Goal: Task Accomplishment & Management: Manage account settings

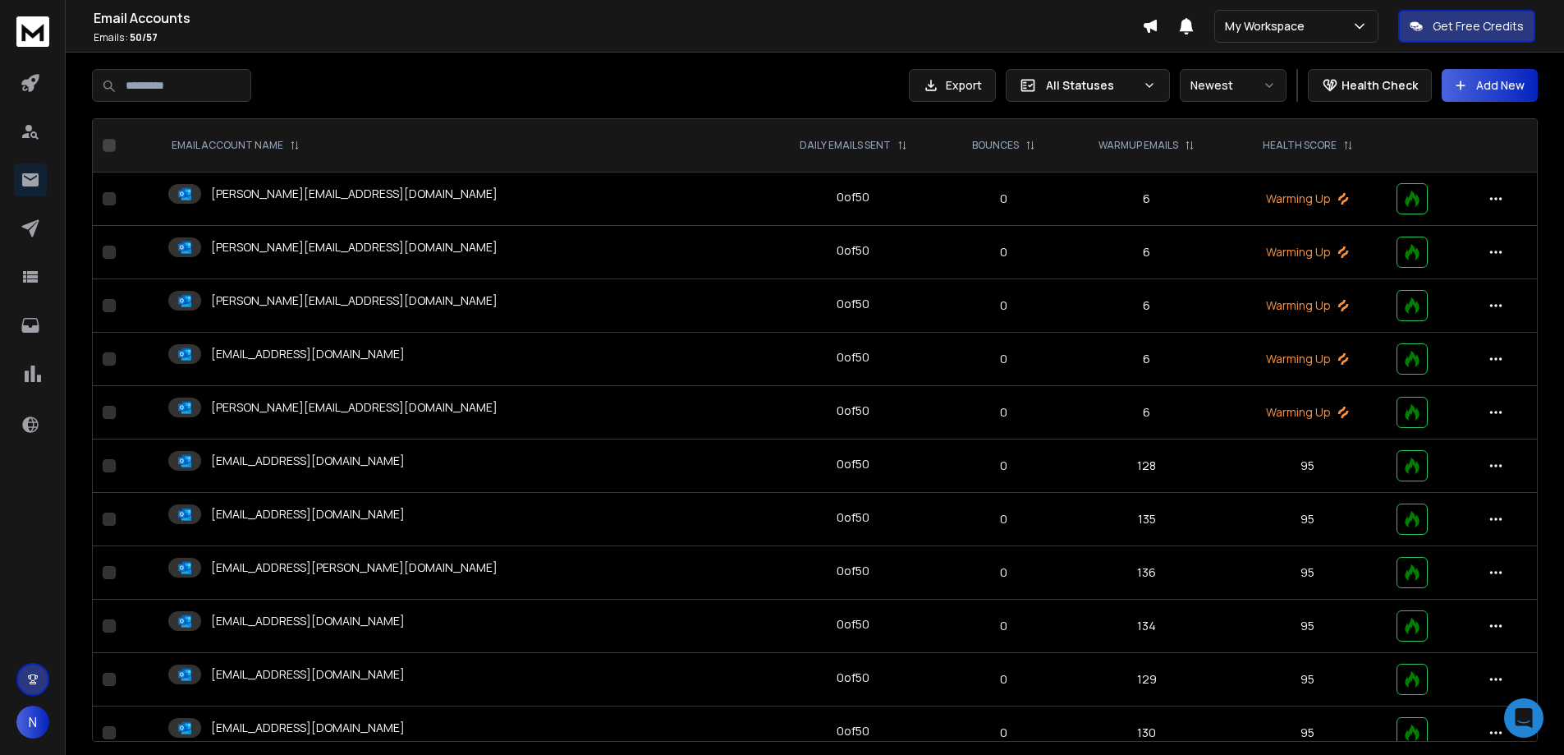
click at [1476, 90] on button "Add New" at bounding box center [1490, 85] width 96 height 33
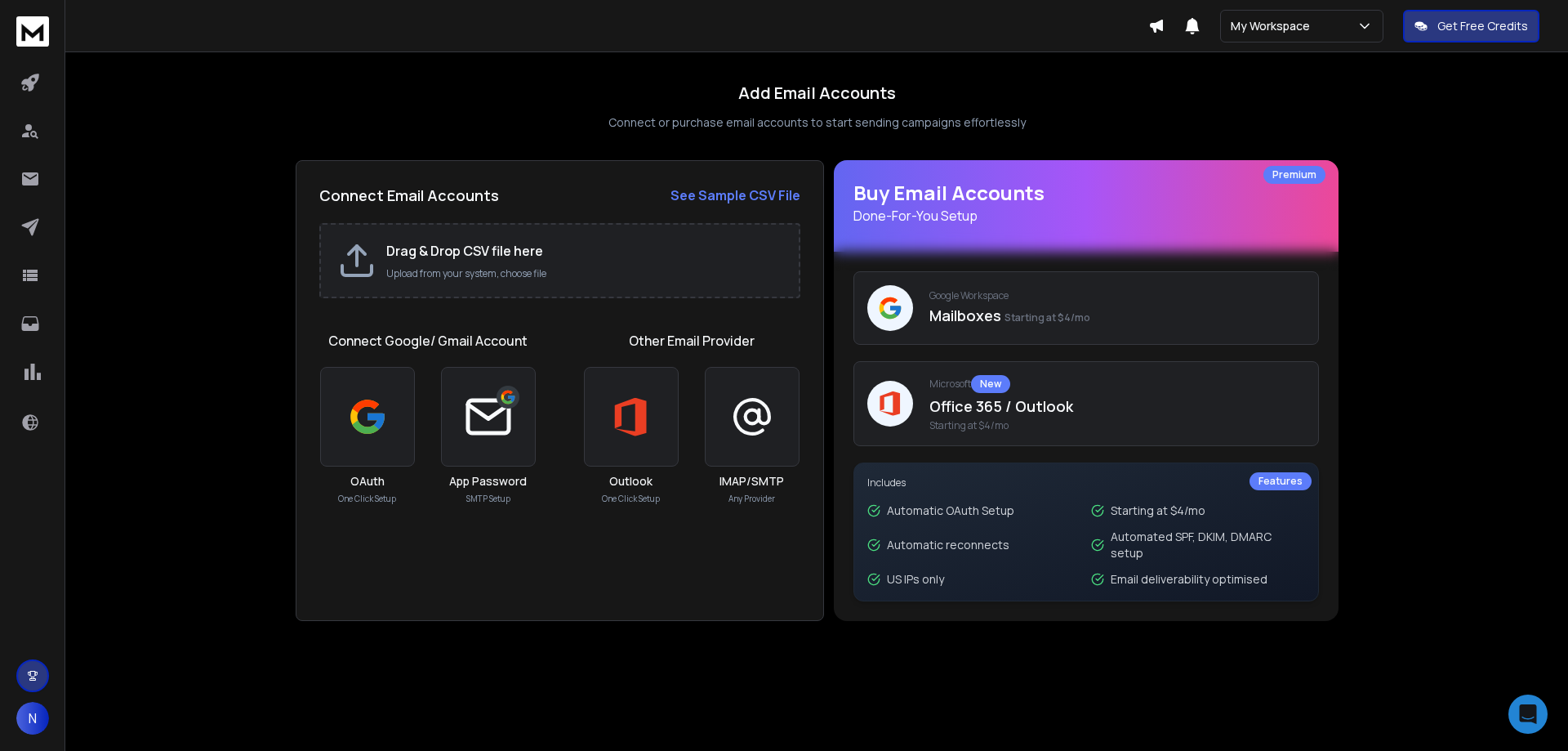
click at [646, 402] on icon at bounding box center [630, 416] width 32 height 39
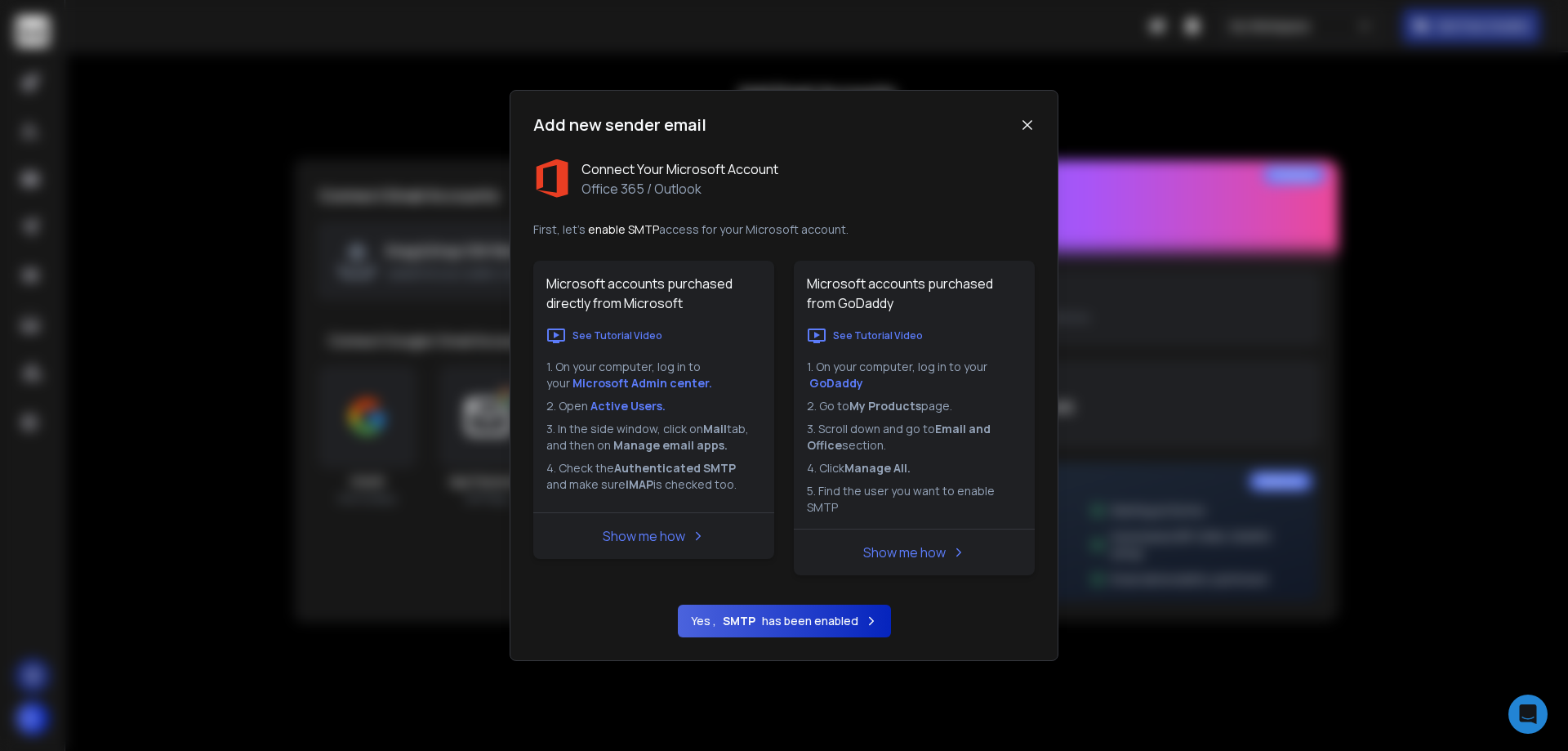
click at [801, 607] on button "Yes , SMTP has been enabled" at bounding box center [784, 621] width 213 height 33
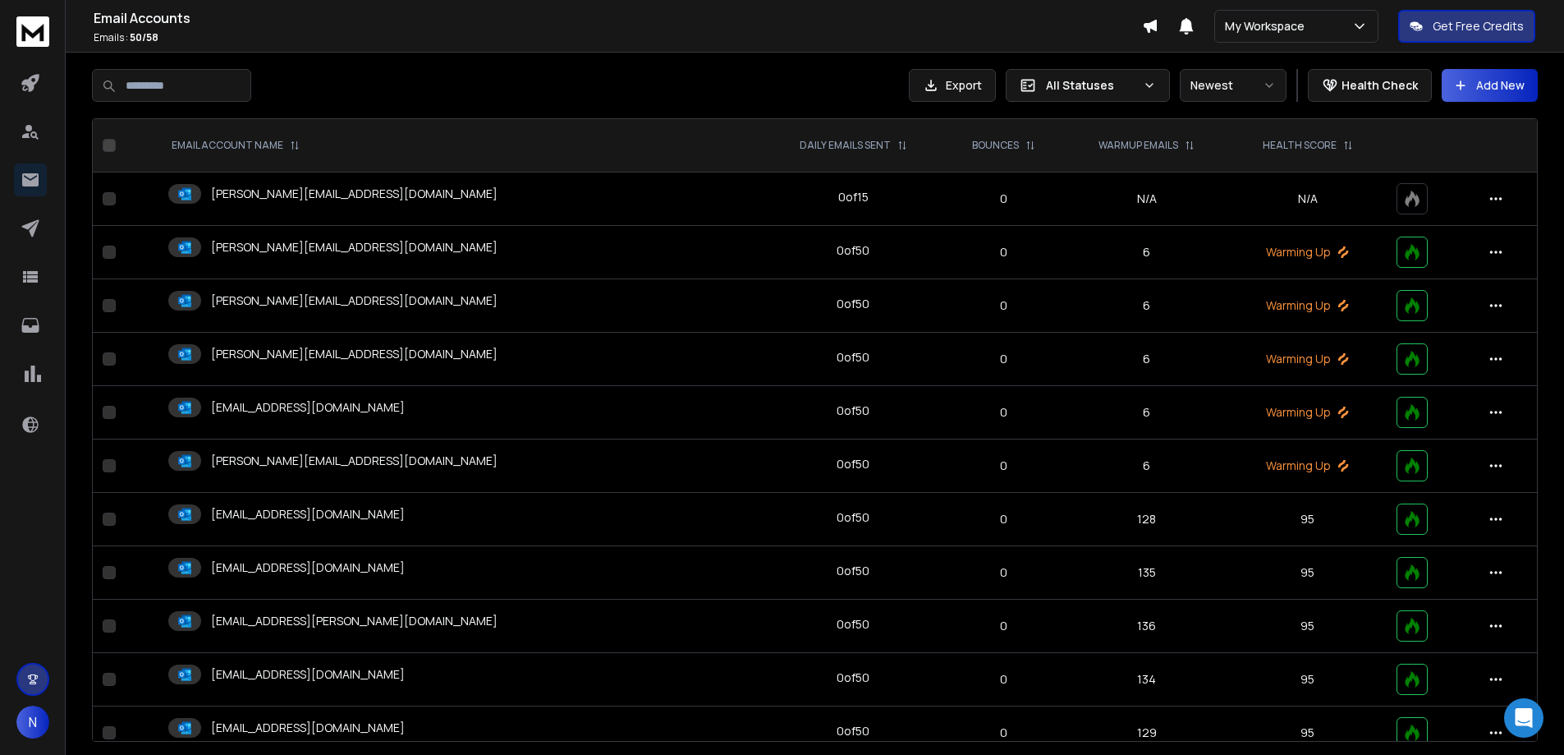
click at [1517, 86] on button "Add New" at bounding box center [1490, 85] width 96 height 33
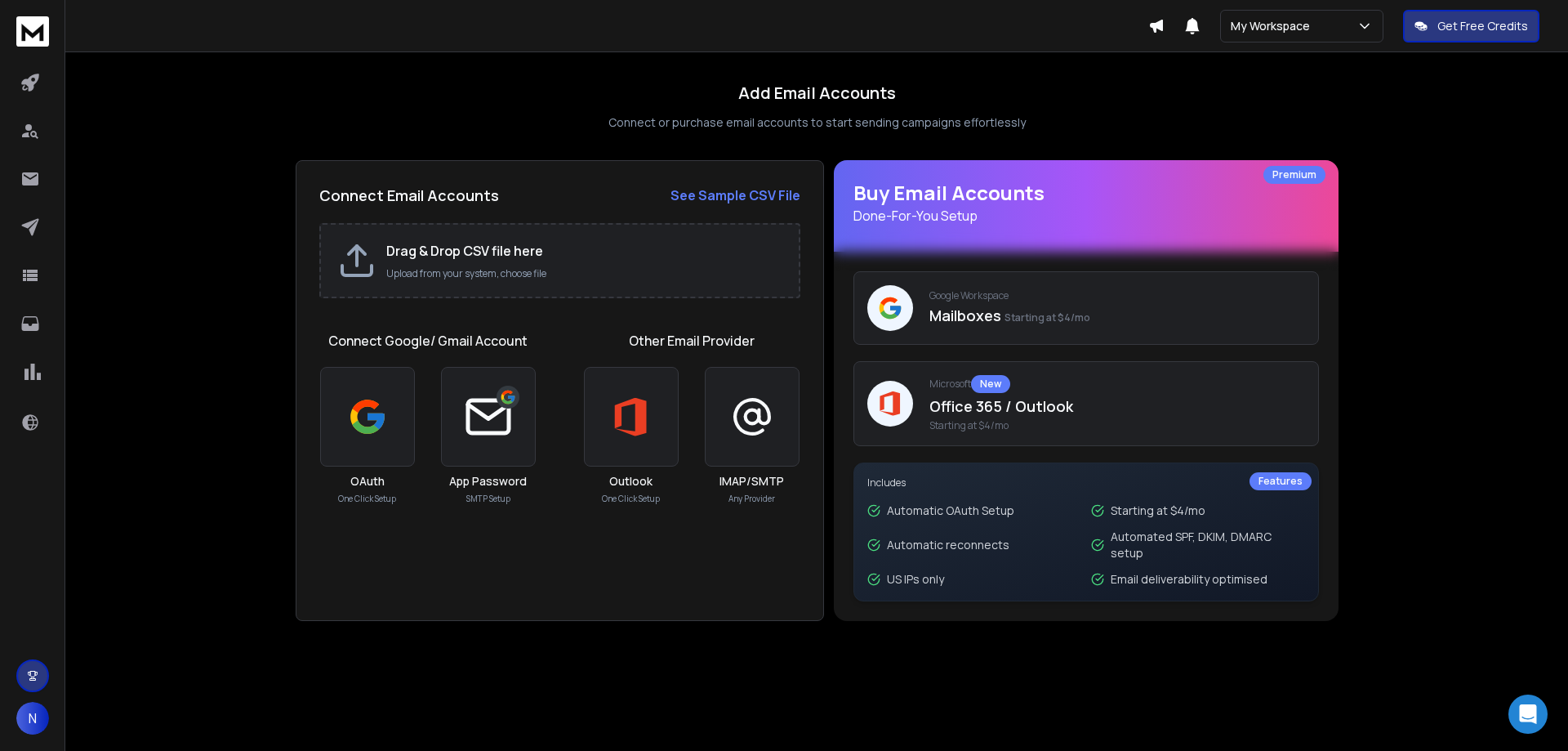
click at [618, 405] on icon at bounding box center [630, 416] width 32 height 39
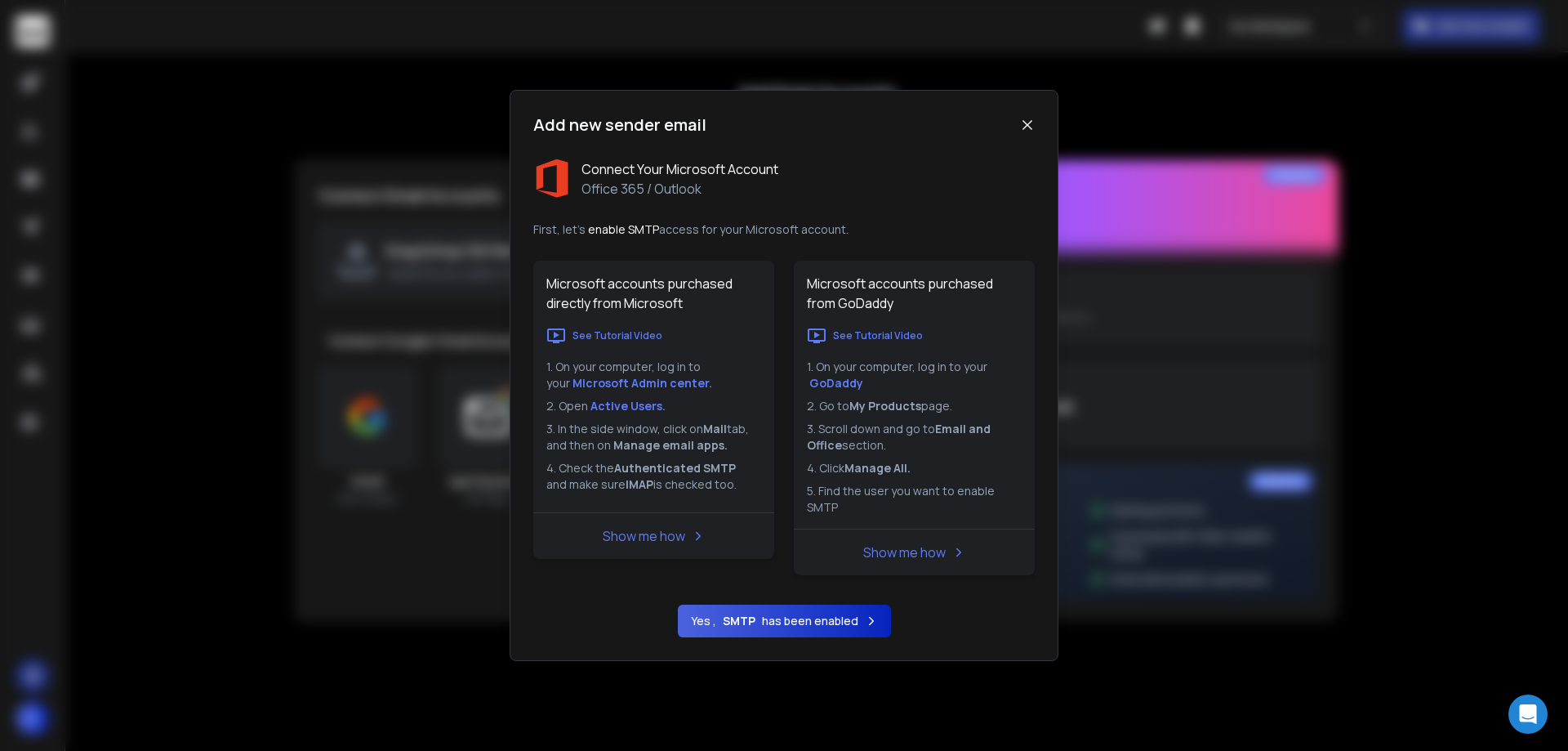
click at [745, 613] on b "SMTP" at bounding box center [739, 621] width 33 height 16
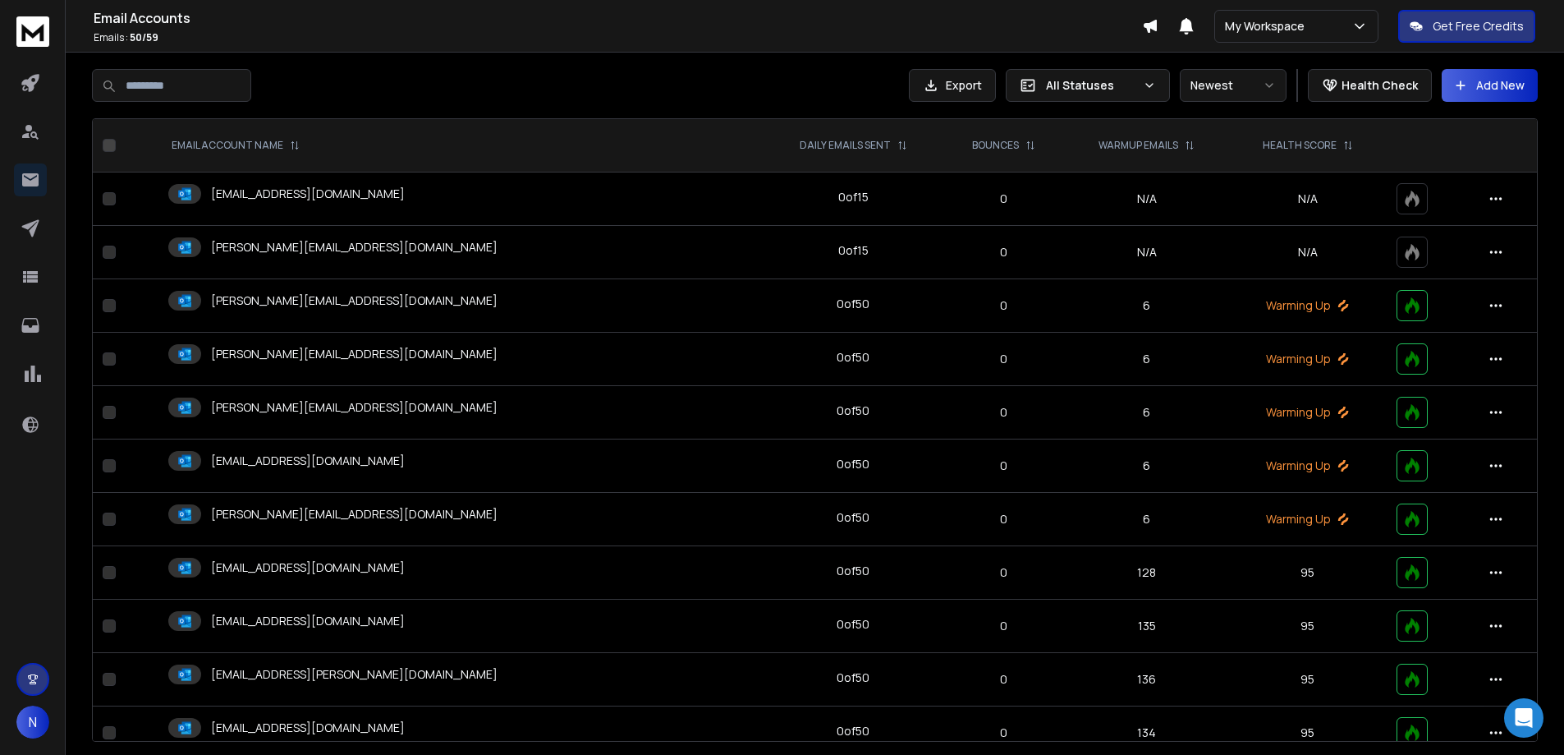
click at [1495, 79] on button "Add New" at bounding box center [1490, 85] width 96 height 33
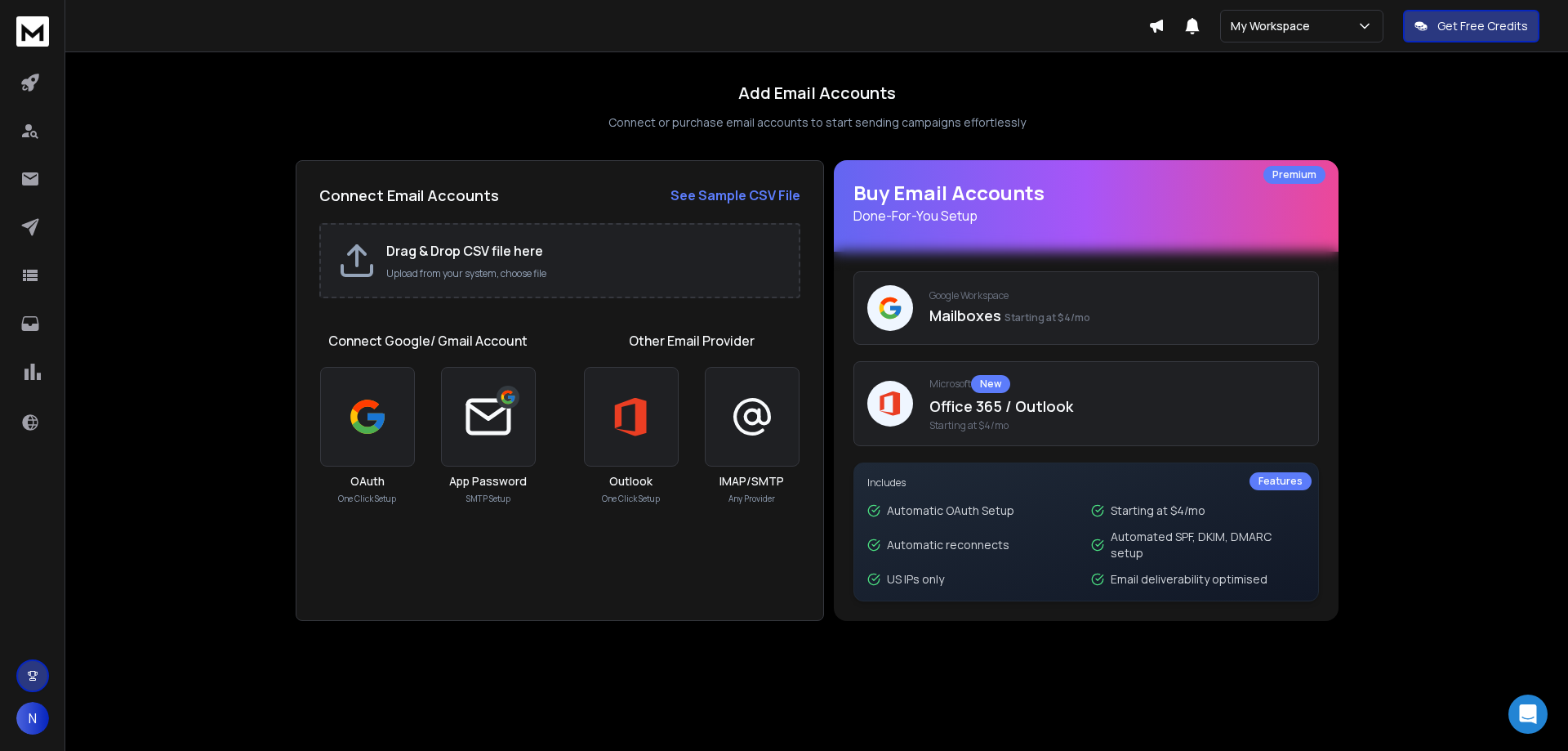
click at [608, 446] on div at bounding box center [630, 417] width 94 height 99
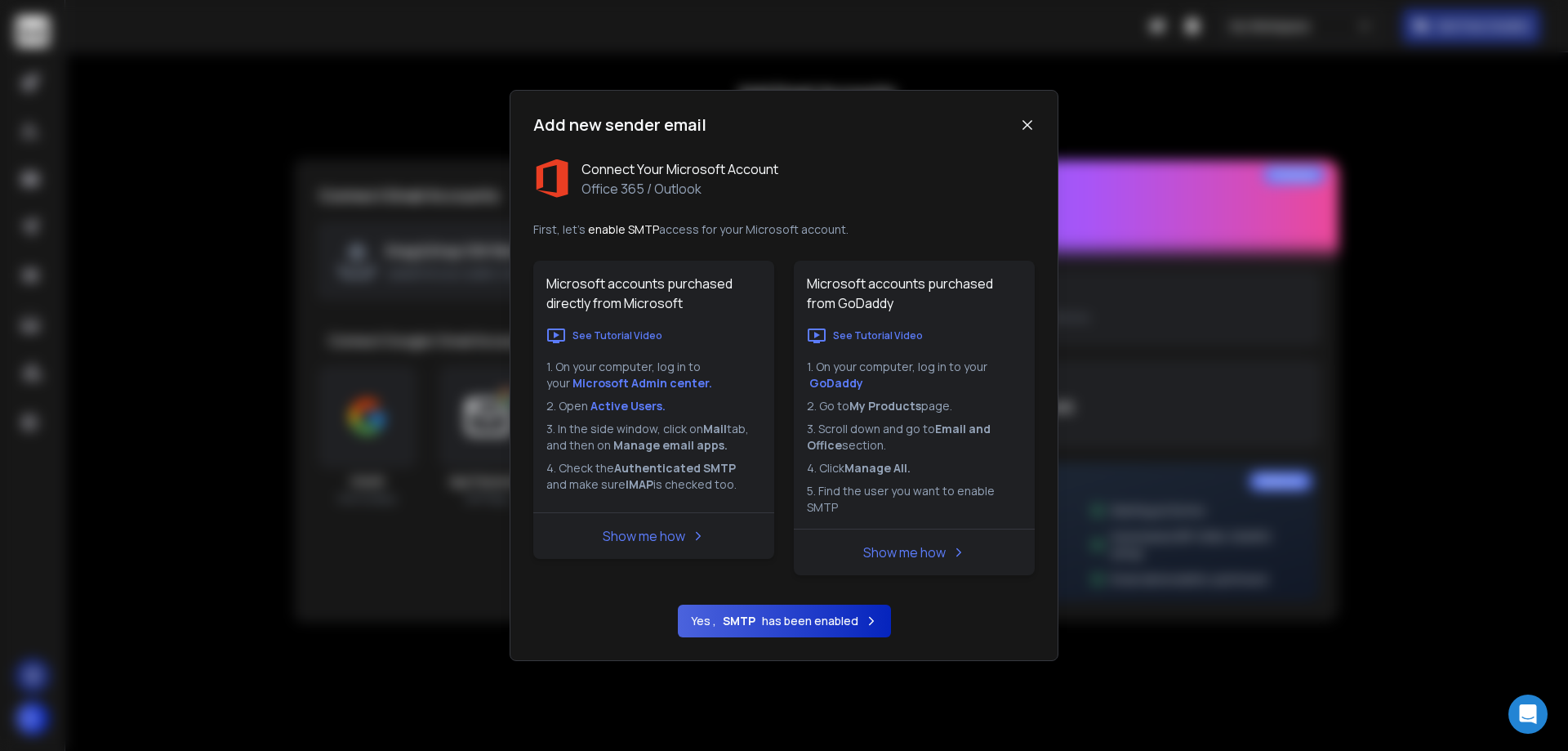
click at [753, 615] on b "SMTP" at bounding box center [739, 621] width 33 height 16
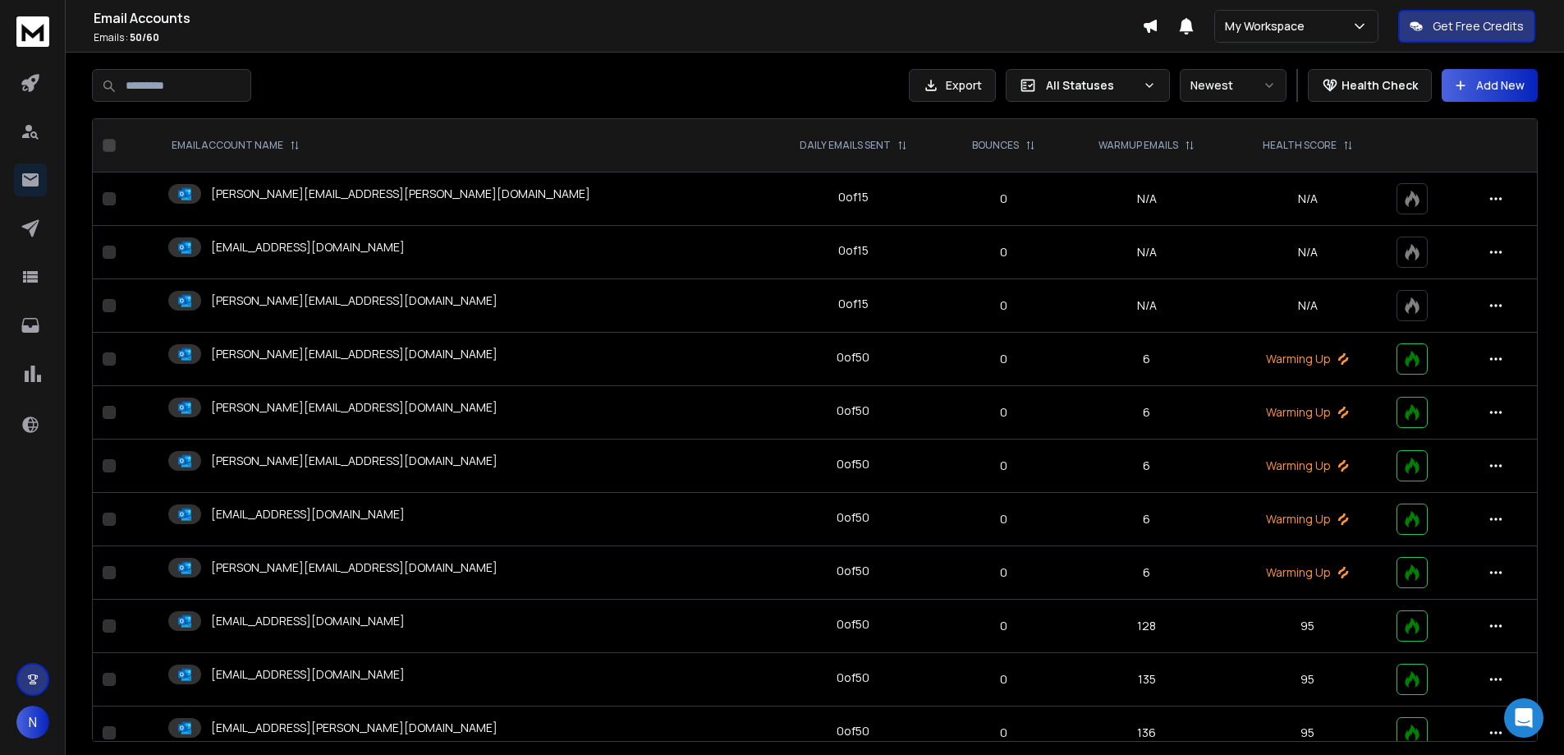
click at [1500, 82] on button "Add New" at bounding box center [1490, 85] width 96 height 33
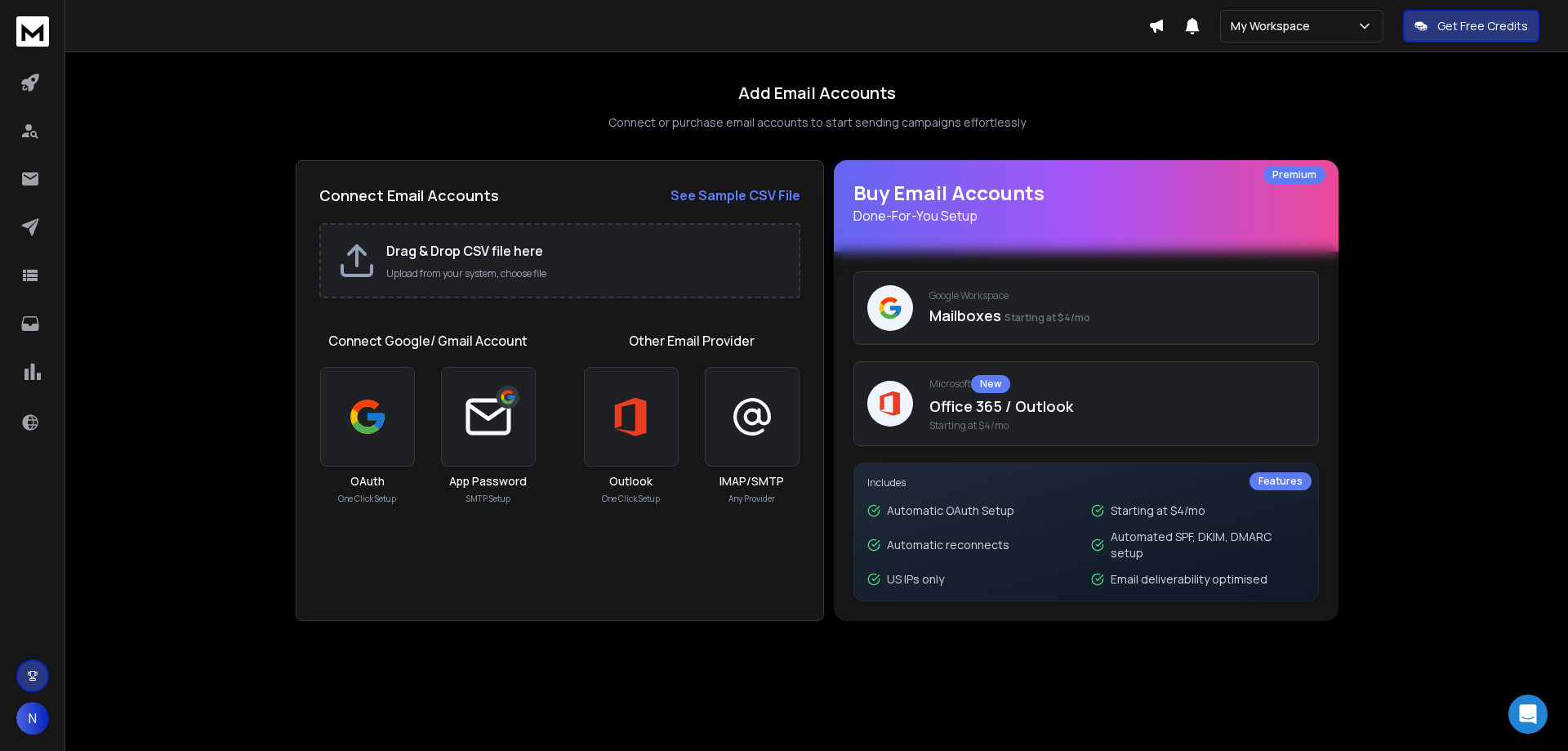
click at [599, 454] on div at bounding box center [630, 417] width 94 height 99
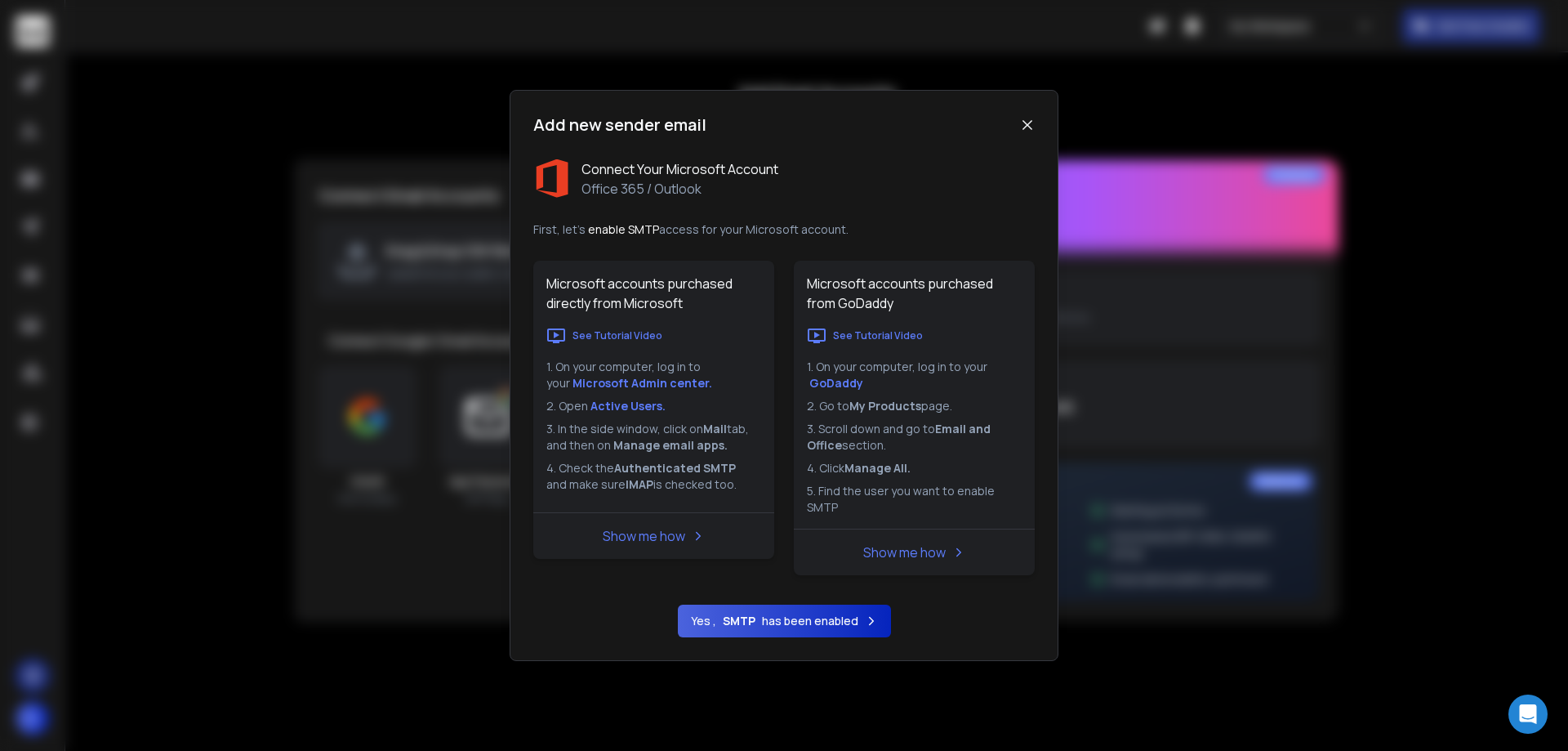
click at [770, 607] on button "Yes , SMTP has been enabled" at bounding box center [784, 621] width 213 height 33
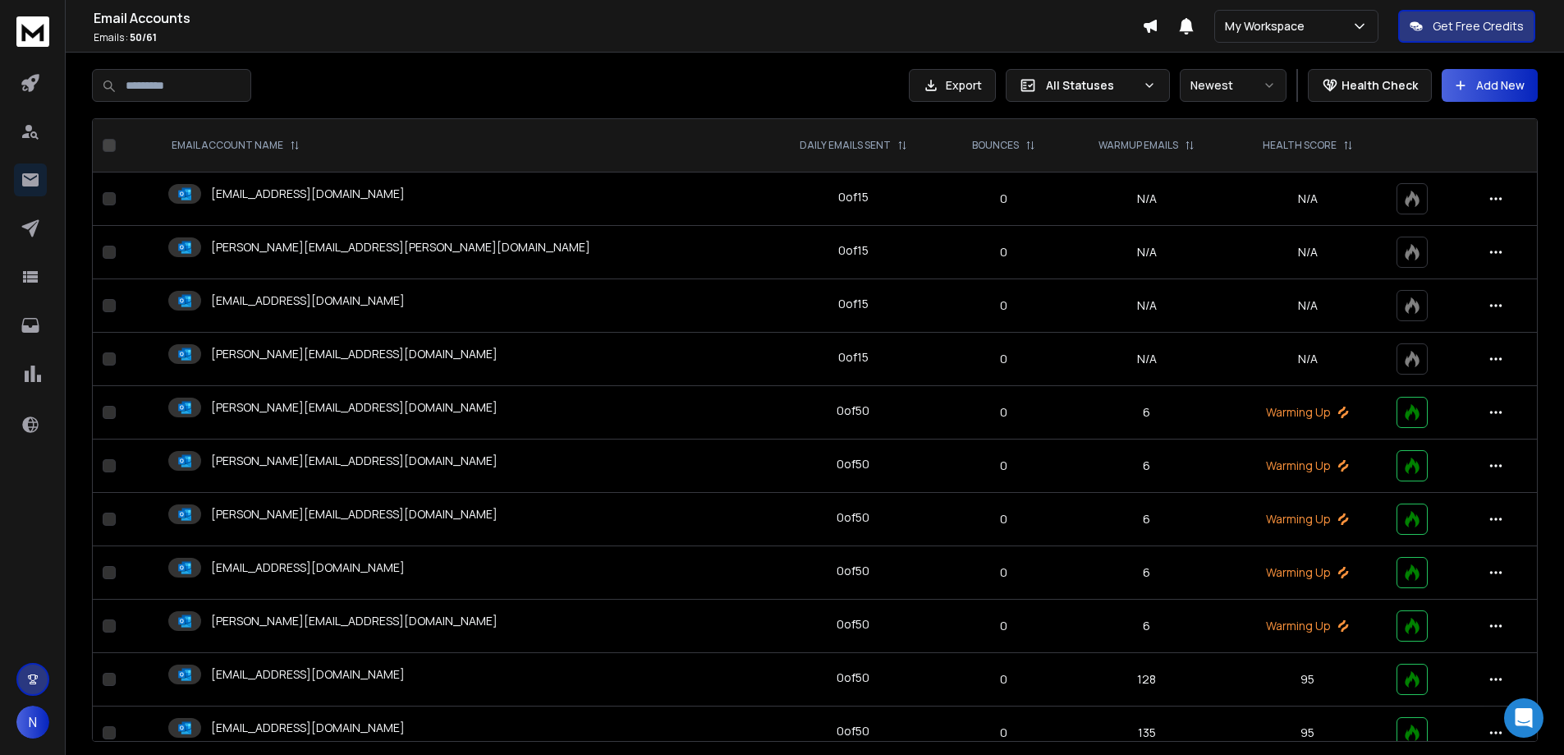
click at [1504, 81] on button "Add New" at bounding box center [1490, 85] width 96 height 33
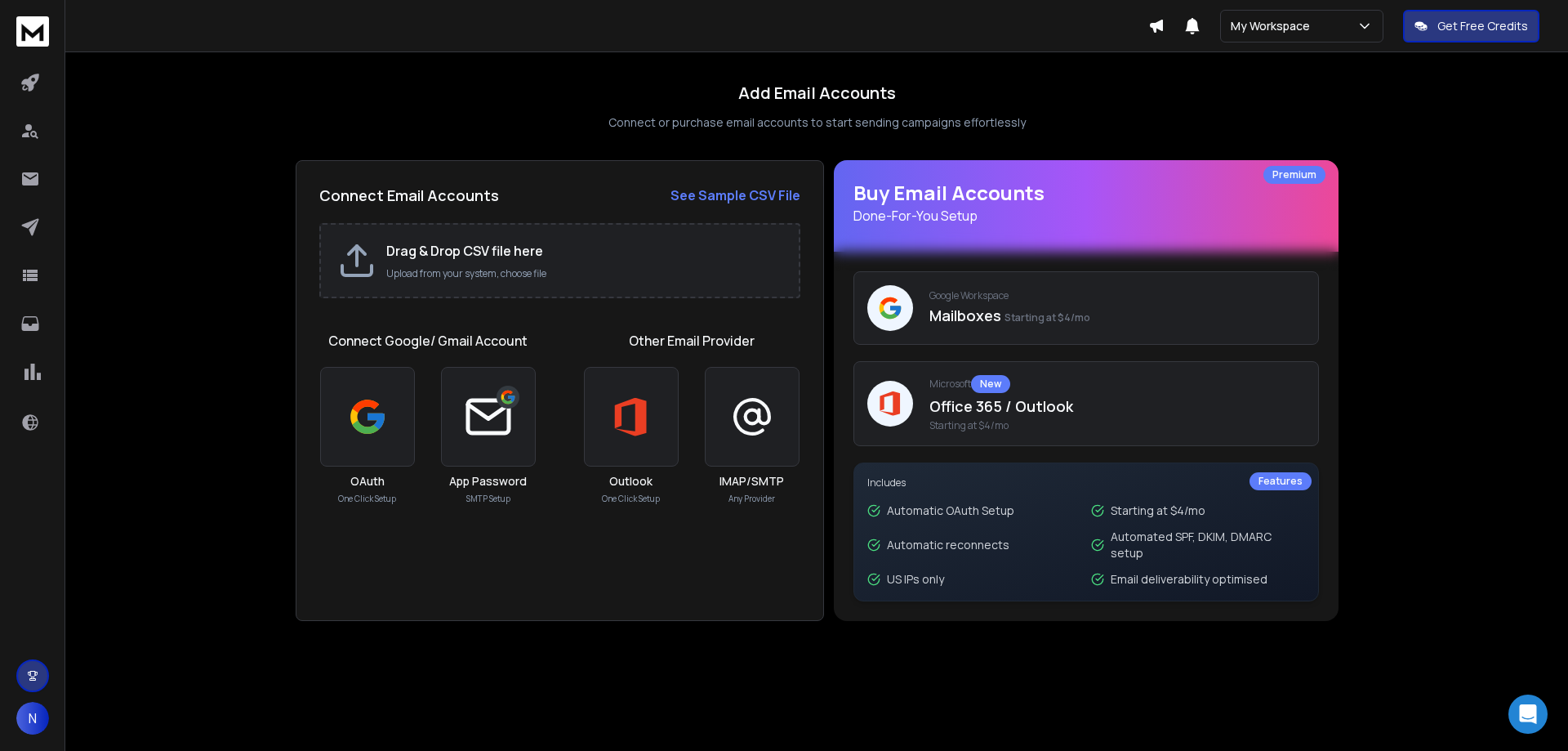
click at [612, 429] on div at bounding box center [630, 417] width 94 height 99
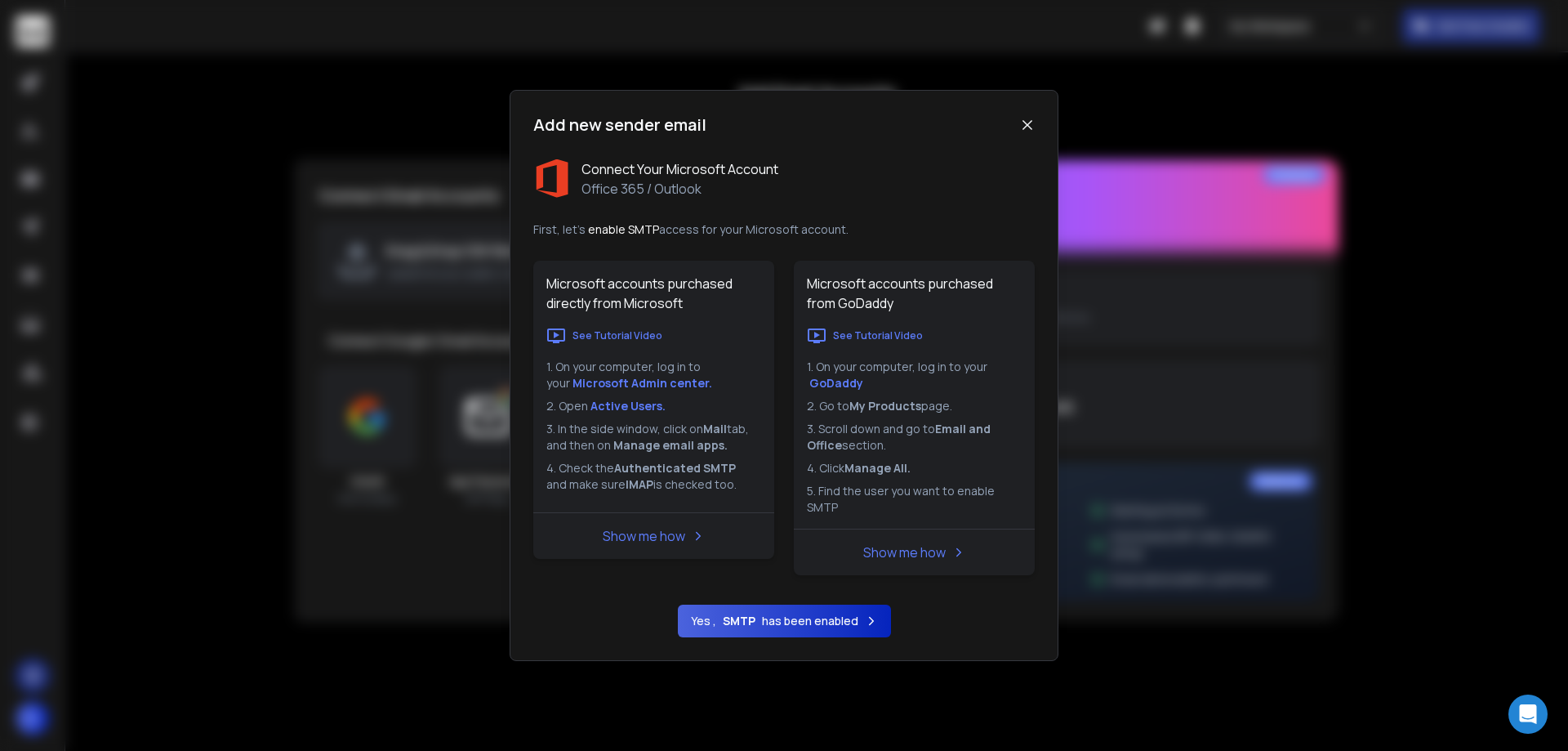
click at [728, 613] on b "SMTP" at bounding box center [739, 621] width 33 height 16
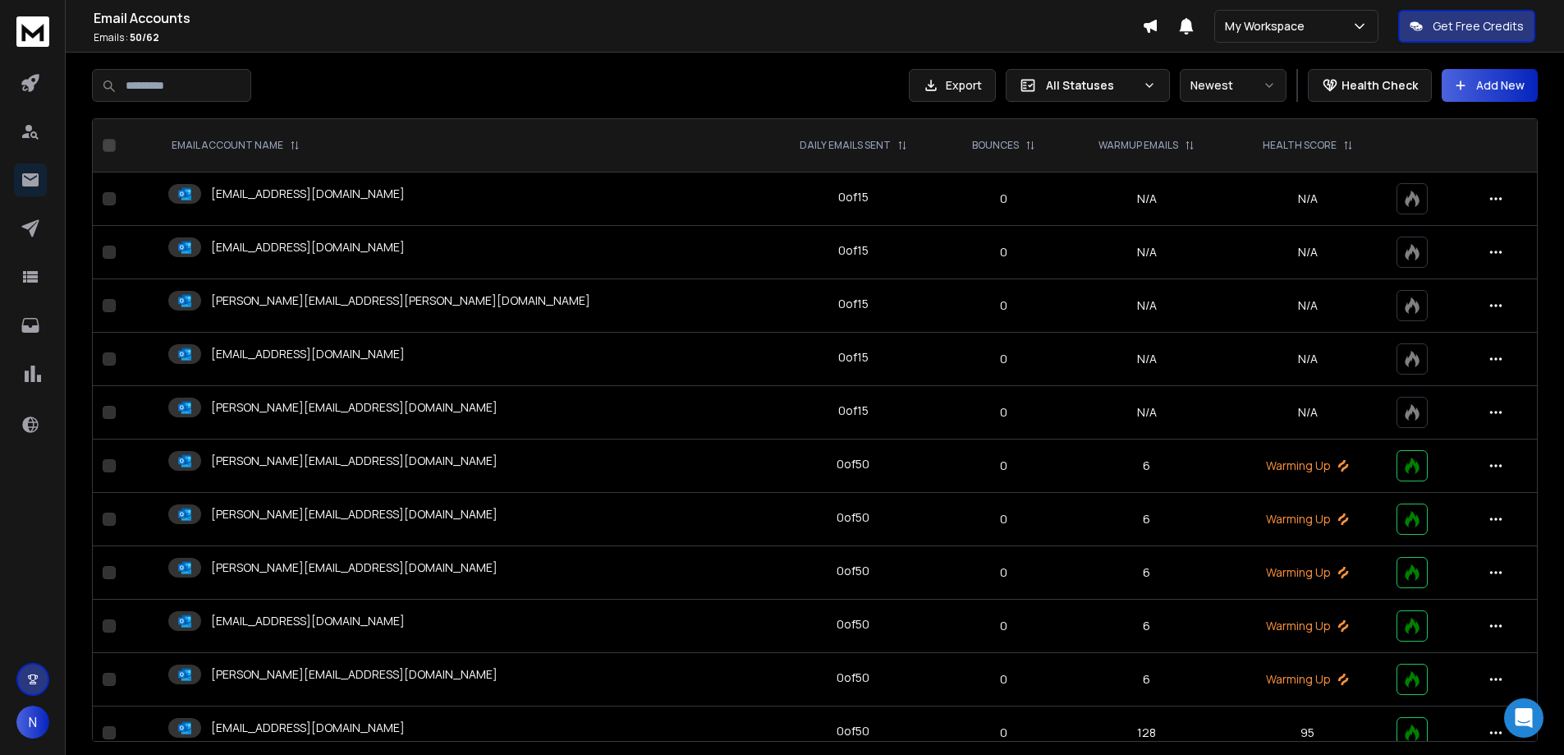
click at [108, 407] on button "button" at bounding box center [109, 412] width 13 height 13
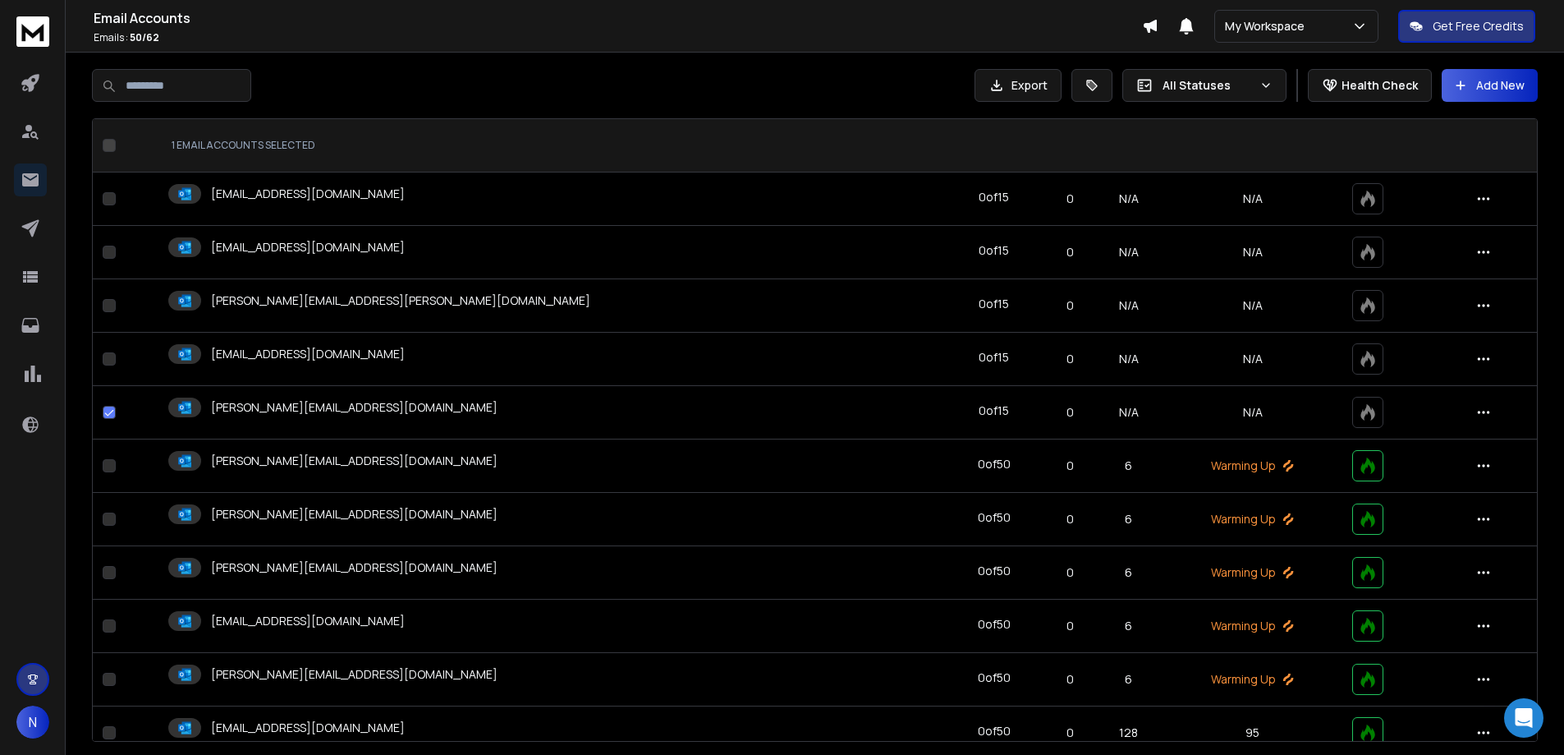
click at [110, 356] on button "button" at bounding box center [109, 358] width 13 height 13
click at [107, 304] on button "button" at bounding box center [109, 305] width 13 height 13
click at [109, 253] on button "button" at bounding box center [109, 252] width 13 height 13
click at [106, 196] on button "button" at bounding box center [109, 198] width 13 height 13
click at [1157, 100] on button "Actions" at bounding box center [1205, 85] width 164 height 33
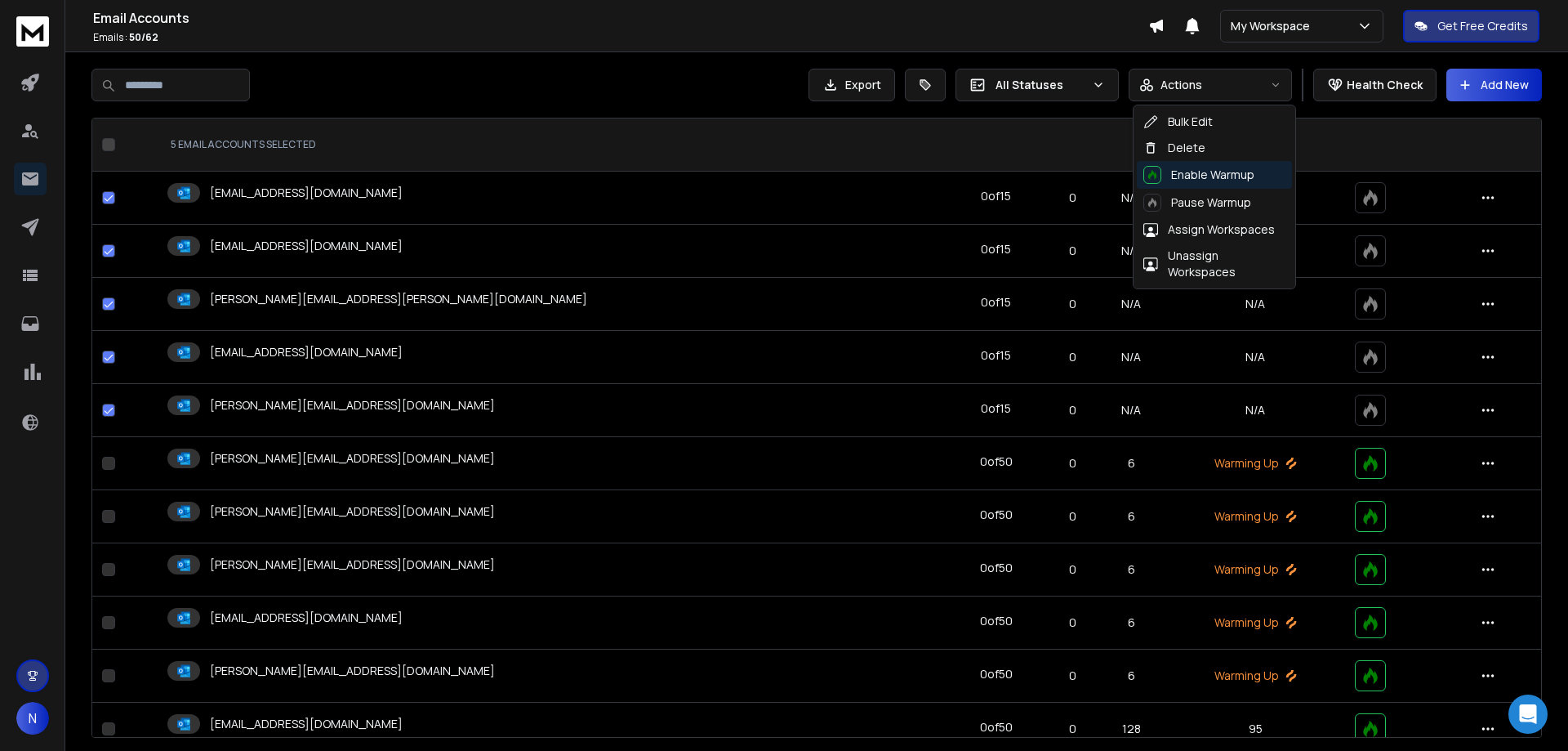
click at [1195, 176] on div "Enable Warmup" at bounding box center [1199, 175] width 111 height 18
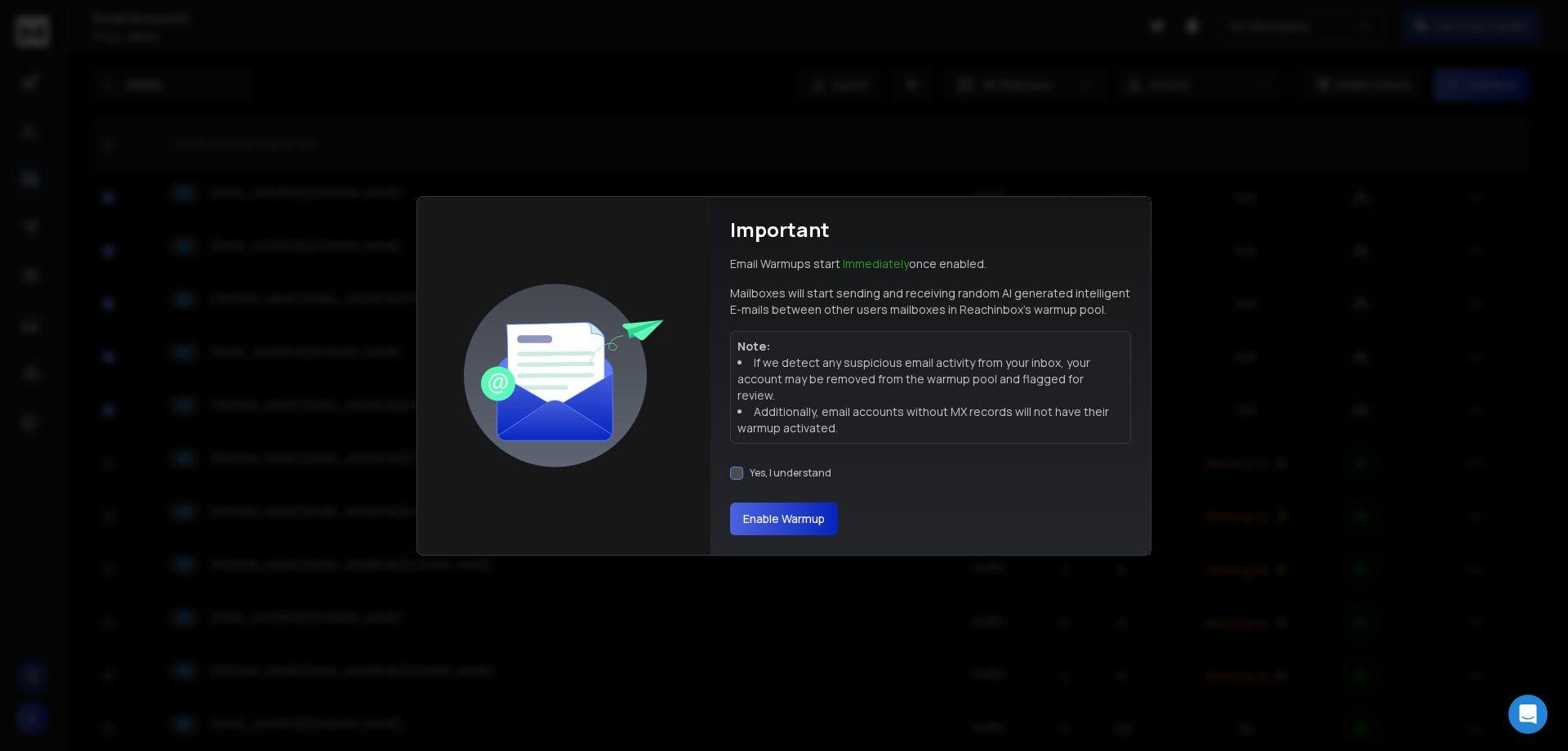
click at [797, 469] on label "Yes, I understand" at bounding box center [790, 472] width 82 height 13
click at [813, 509] on button "Enable Warmup" at bounding box center [784, 518] width 107 height 33
click at [734, 467] on button "Yes, I understand" at bounding box center [736, 472] width 13 height 13
click at [769, 509] on button "Enable Warmup" at bounding box center [784, 518] width 107 height 33
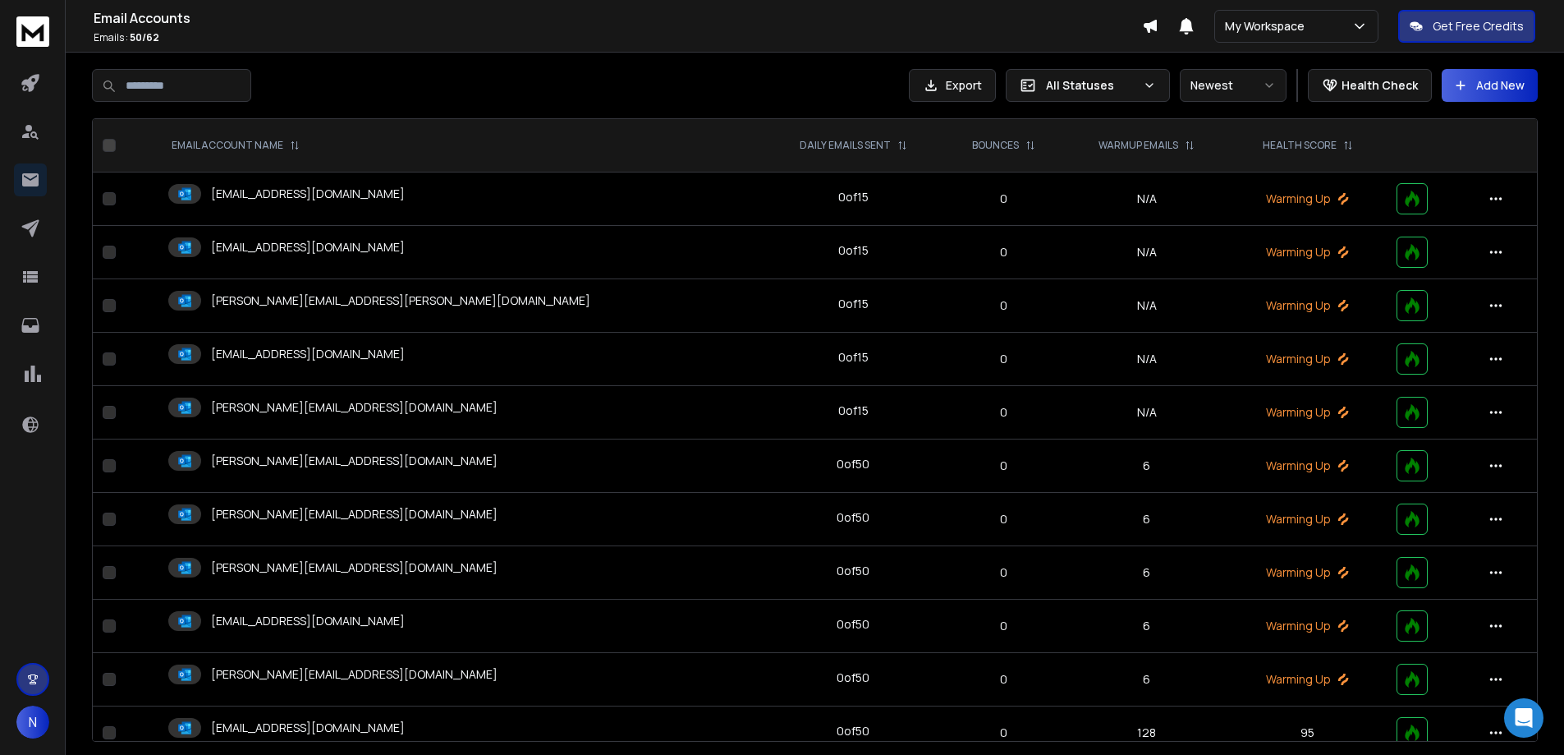
click at [110, 408] on button "button" at bounding box center [109, 412] width 13 height 13
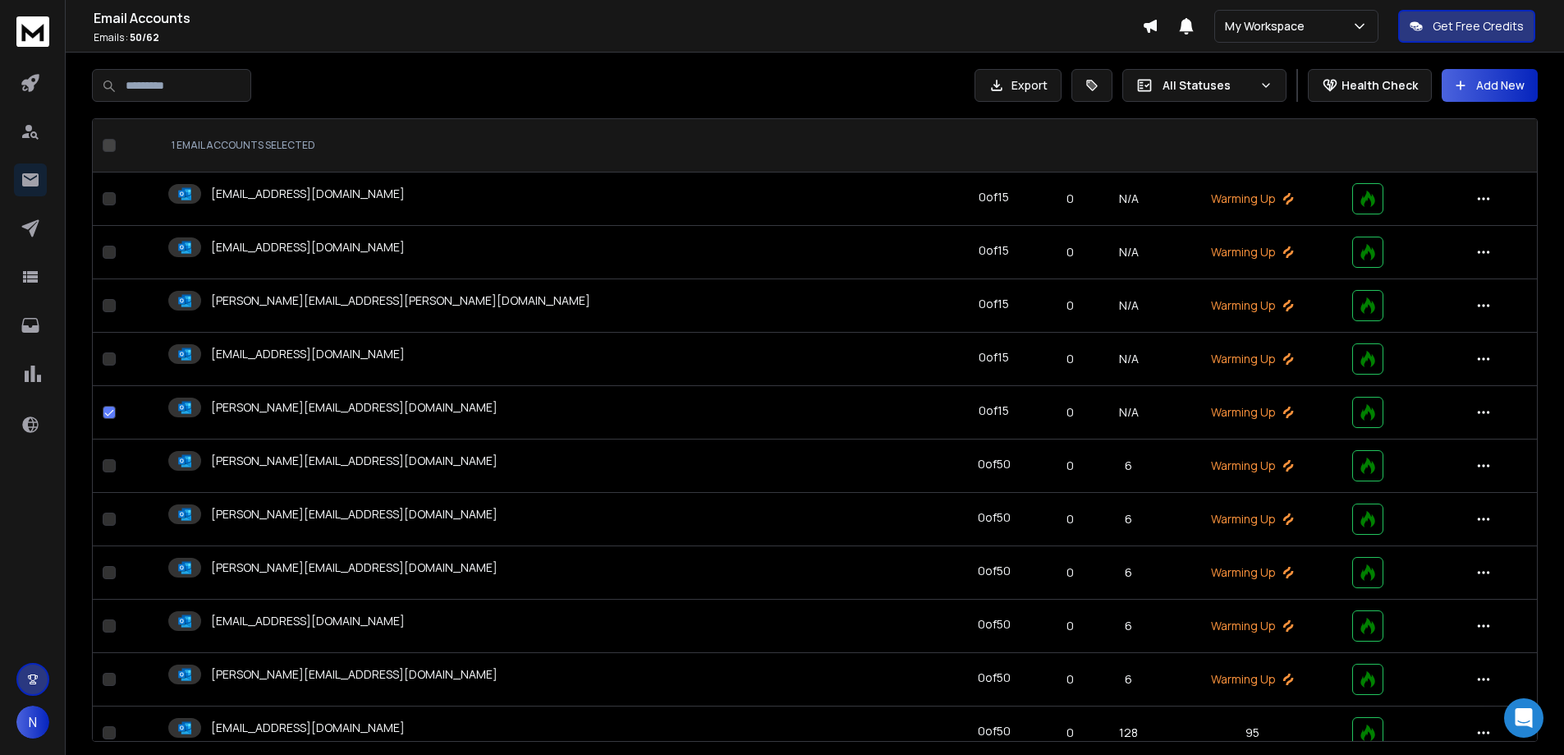
click at [108, 363] on button "button" at bounding box center [109, 358] width 13 height 13
click at [104, 305] on button "button" at bounding box center [109, 305] width 13 height 13
click at [108, 256] on button "button" at bounding box center [109, 252] width 13 height 13
click at [106, 196] on button "button" at bounding box center [109, 198] width 13 height 13
click at [1218, 85] on div "Actions" at bounding box center [1195, 85] width 125 height 16
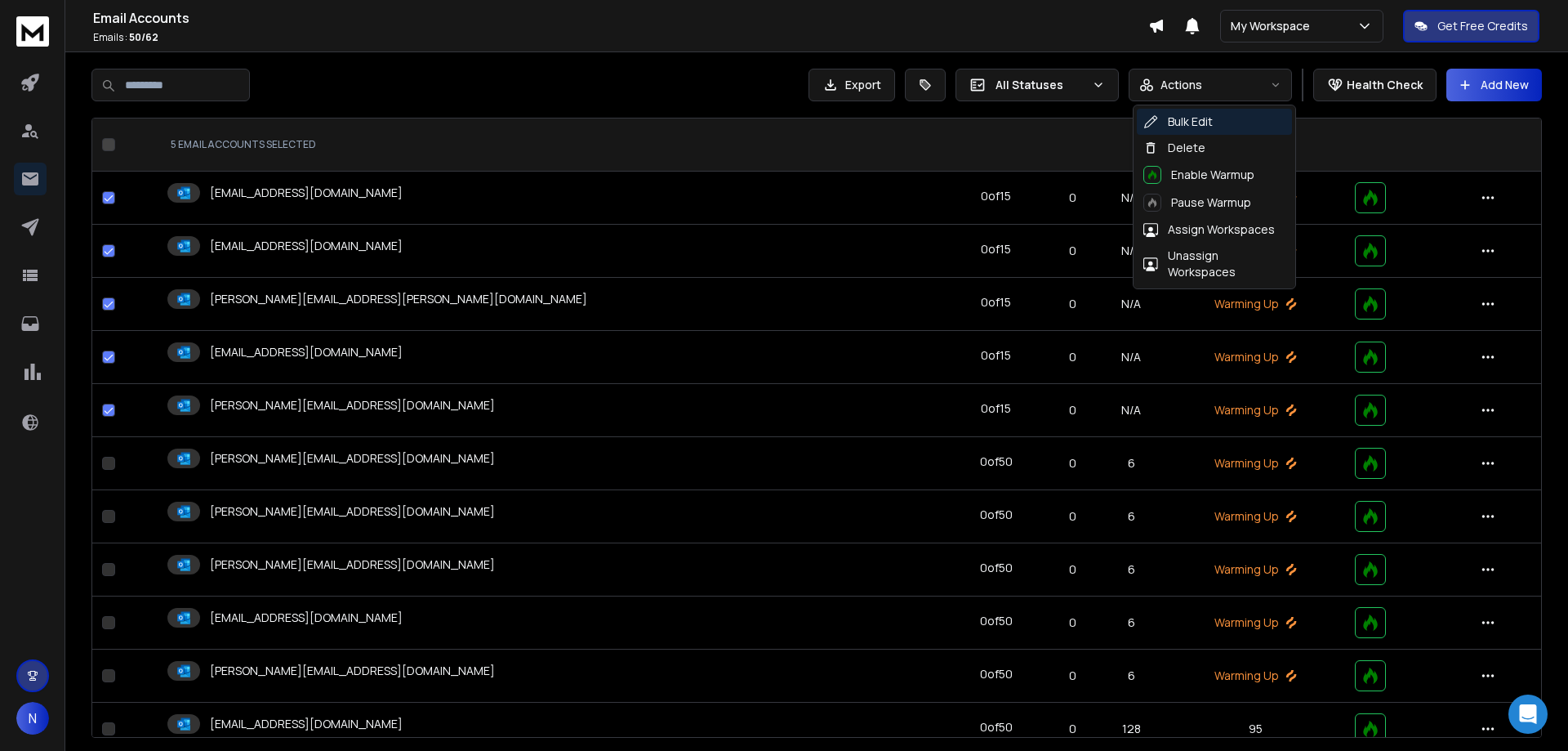
click at [1204, 124] on div "Bulk Edit" at bounding box center [1178, 121] width 70 height 16
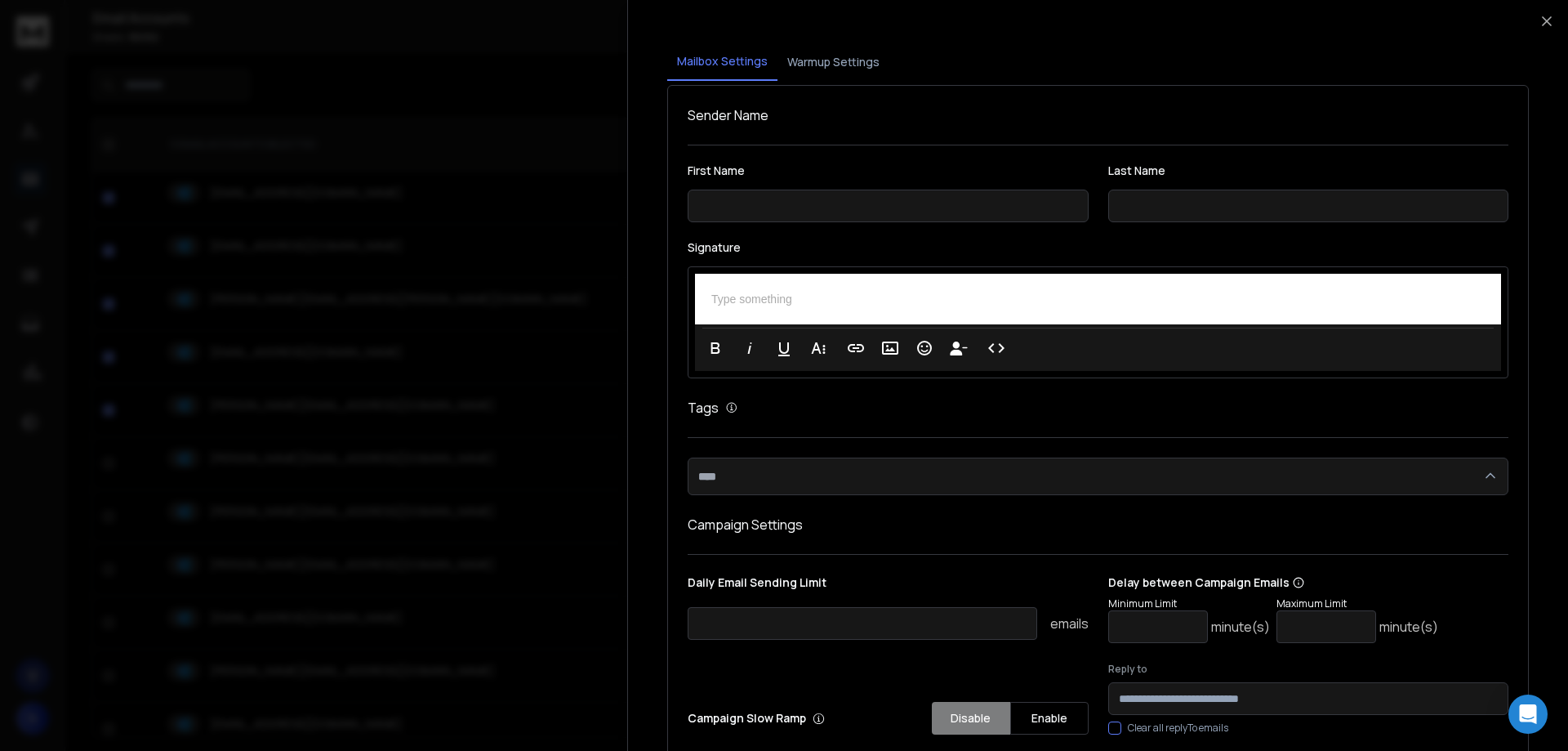
click at [815, 199] on input "text" at bounding box center [887, 206] width 401 height 33
type input "***"
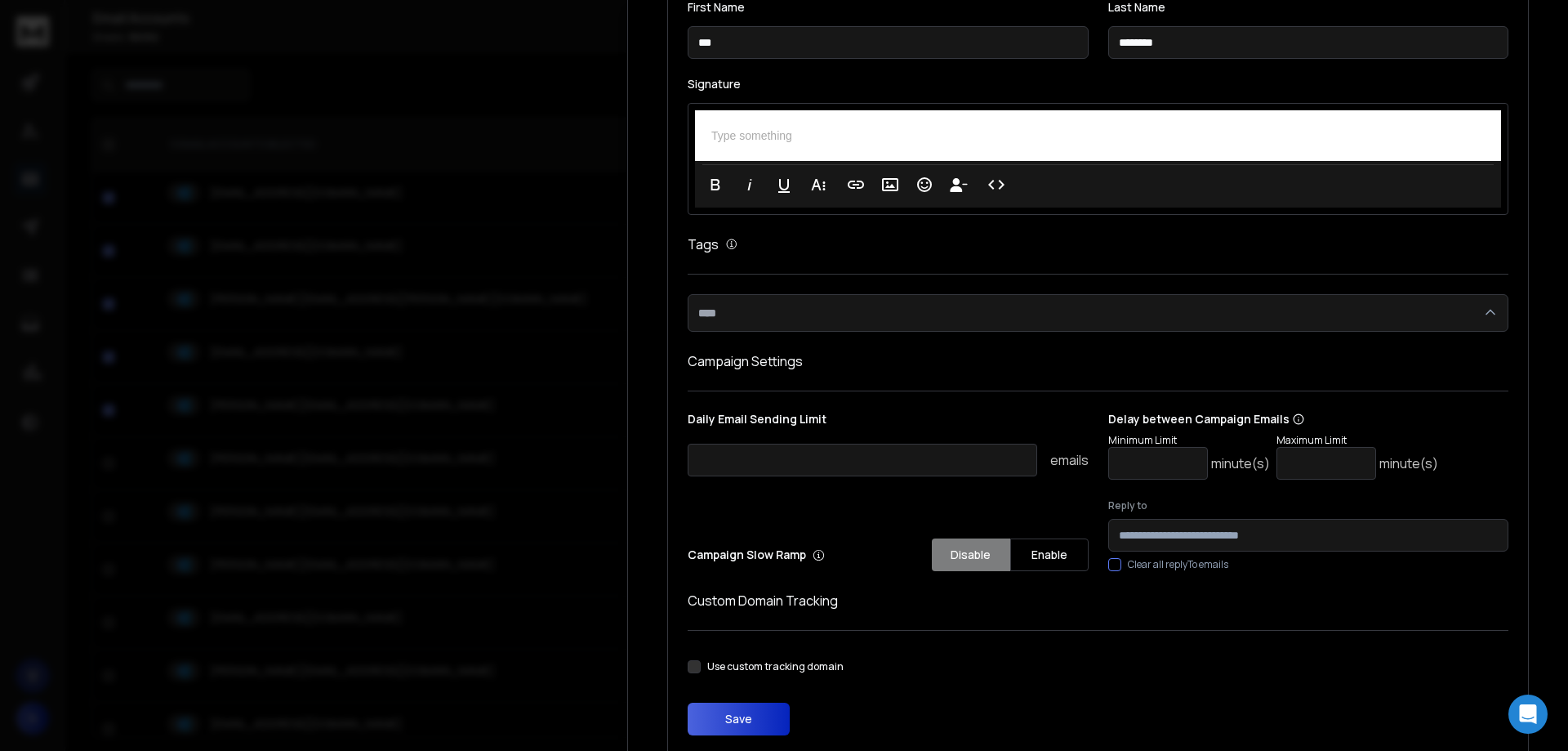
type input "********"
click at [817, 467] on input "number" at bounding box center [861, 460] width 349 height 33
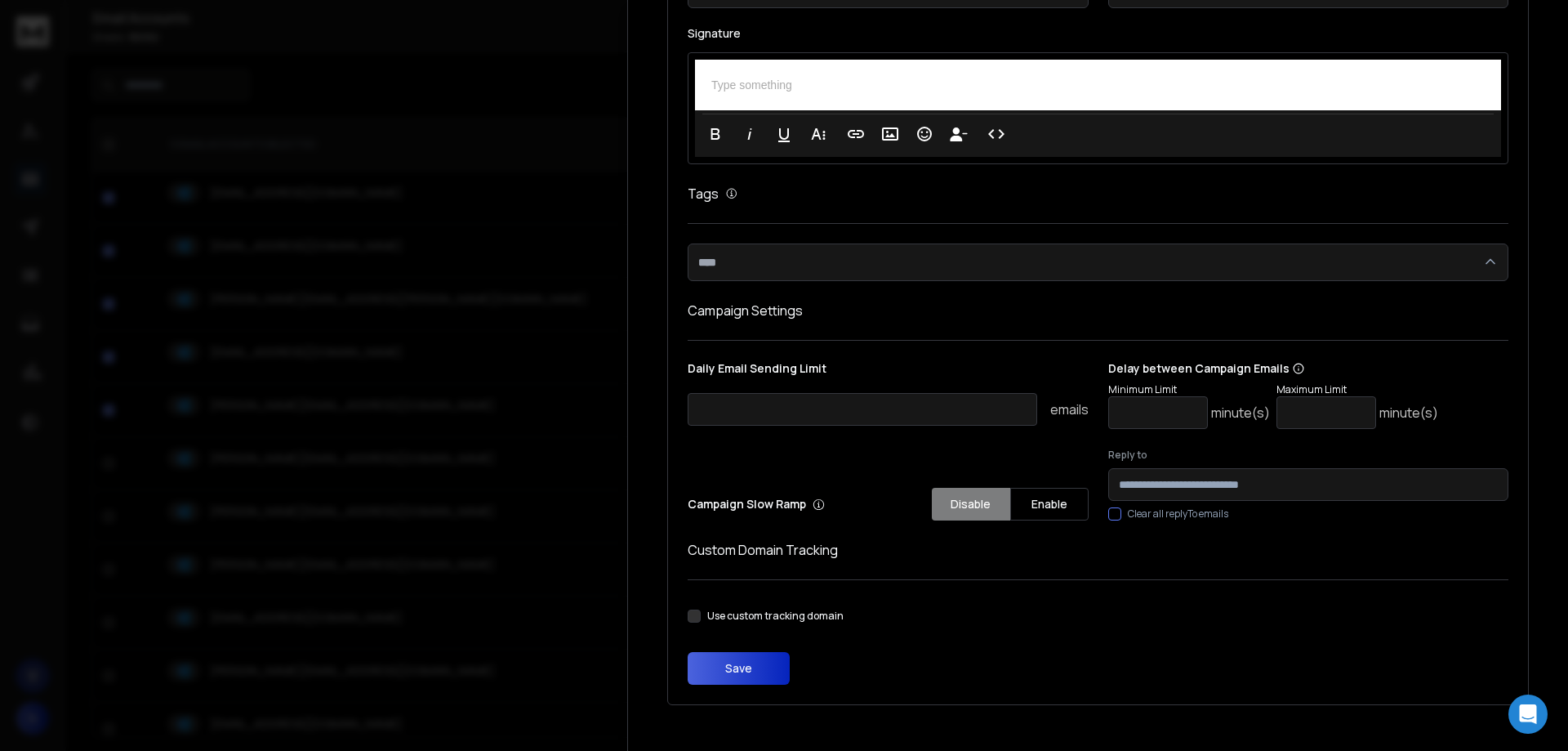
type input "**"
click at [765, 673] on button "Save" at bounding box center [738, 667] width 102 height 33
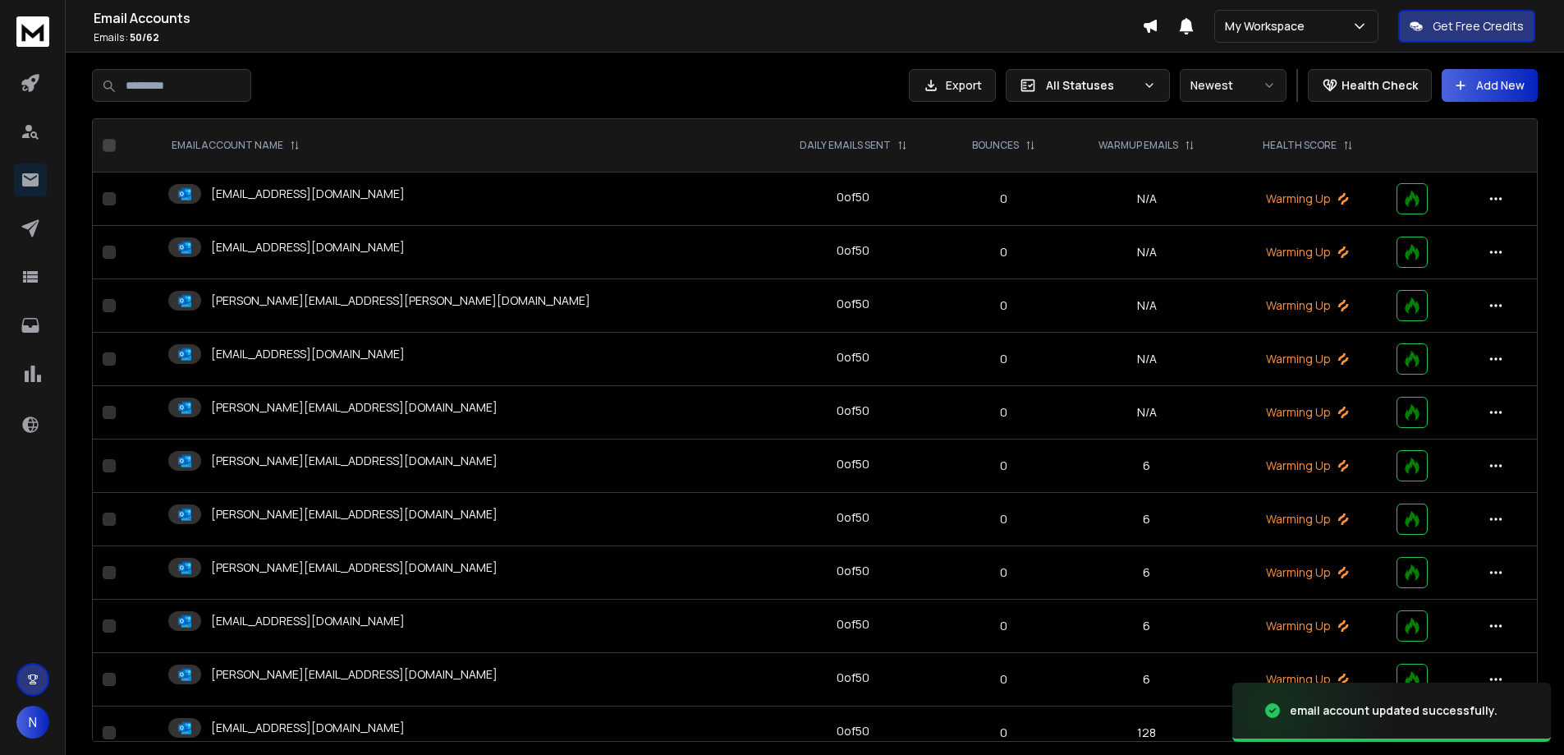
click at [103, 416] on button "button" at bounding box center [109, 412] width 13 height 13
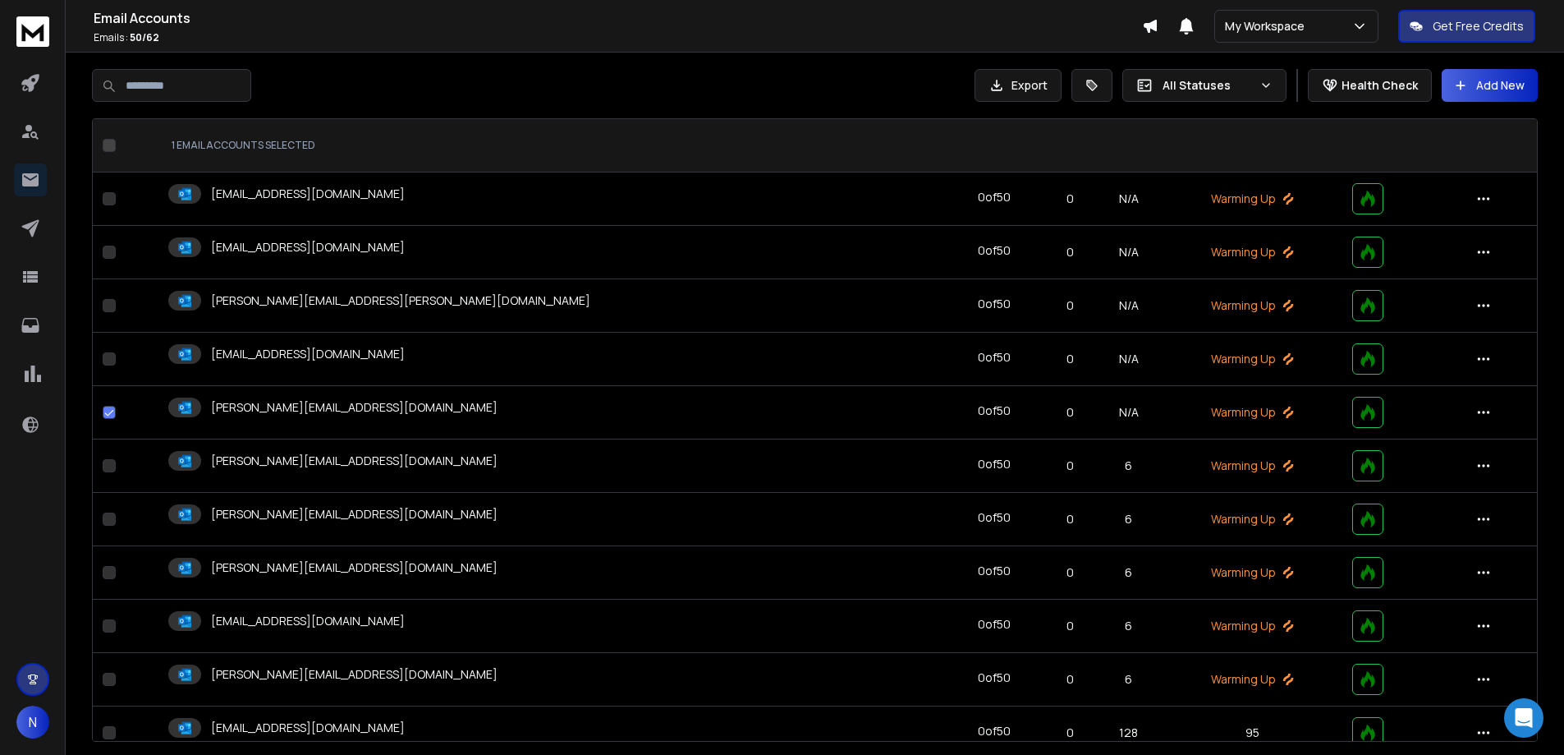
click at [107, 357] on button "button" at bounding box center [109, 358] width 13 height 13
click at [104, 308] on button "button" at bounding box center [109, 305] width 13 height 13
click at [109, 250] on button "button" at bounding box center [109, 252] width 13 height 13
click at [110, 193] on button "button" at bounding box center [109, 198] width 13 height 13
click at [1195, 83] on p "Actions" at bounding box center [1176, 85] width 42 height 16
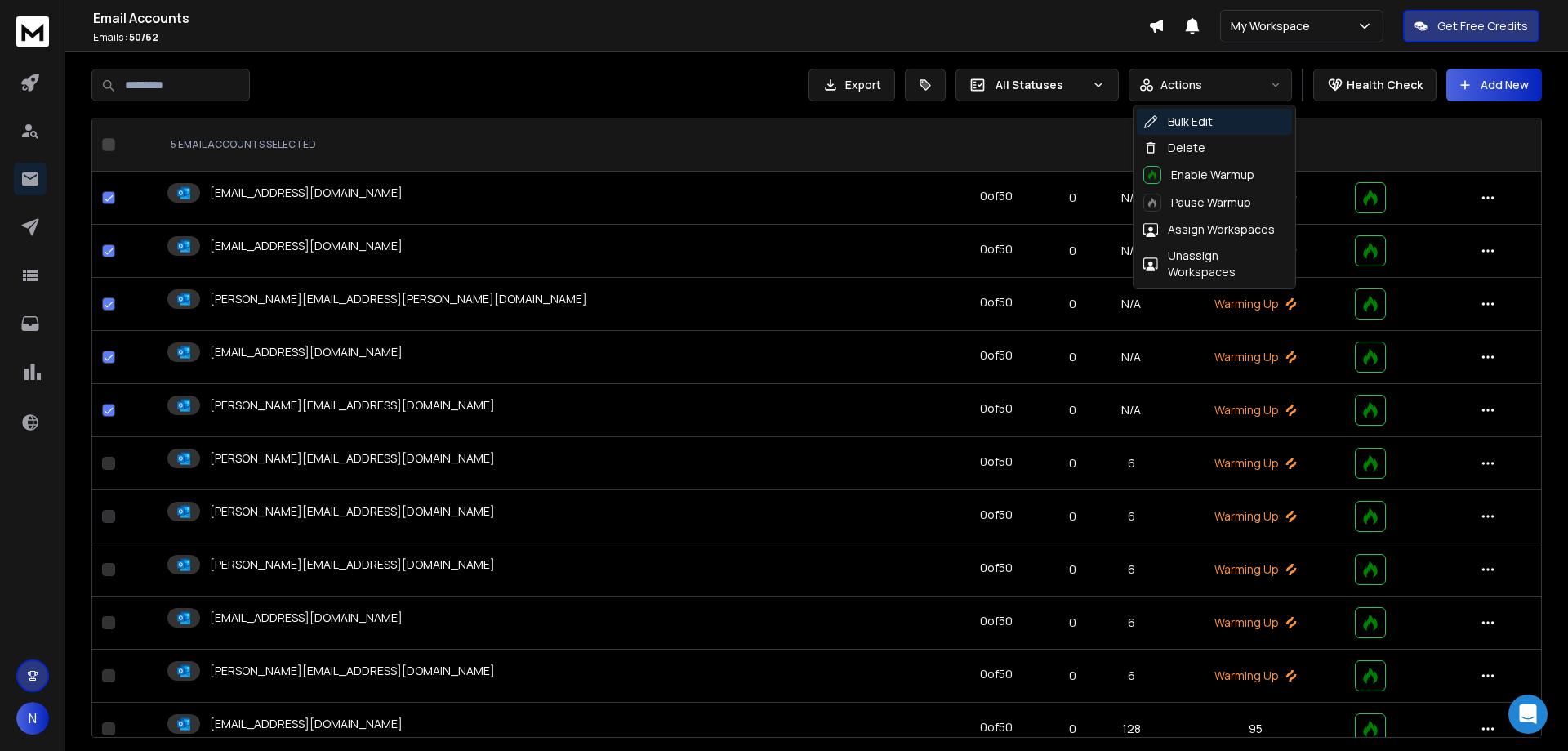
click at [1204, 114] on div "Bulk Edit" at bounding box center [1178, 121] width 70 height 16
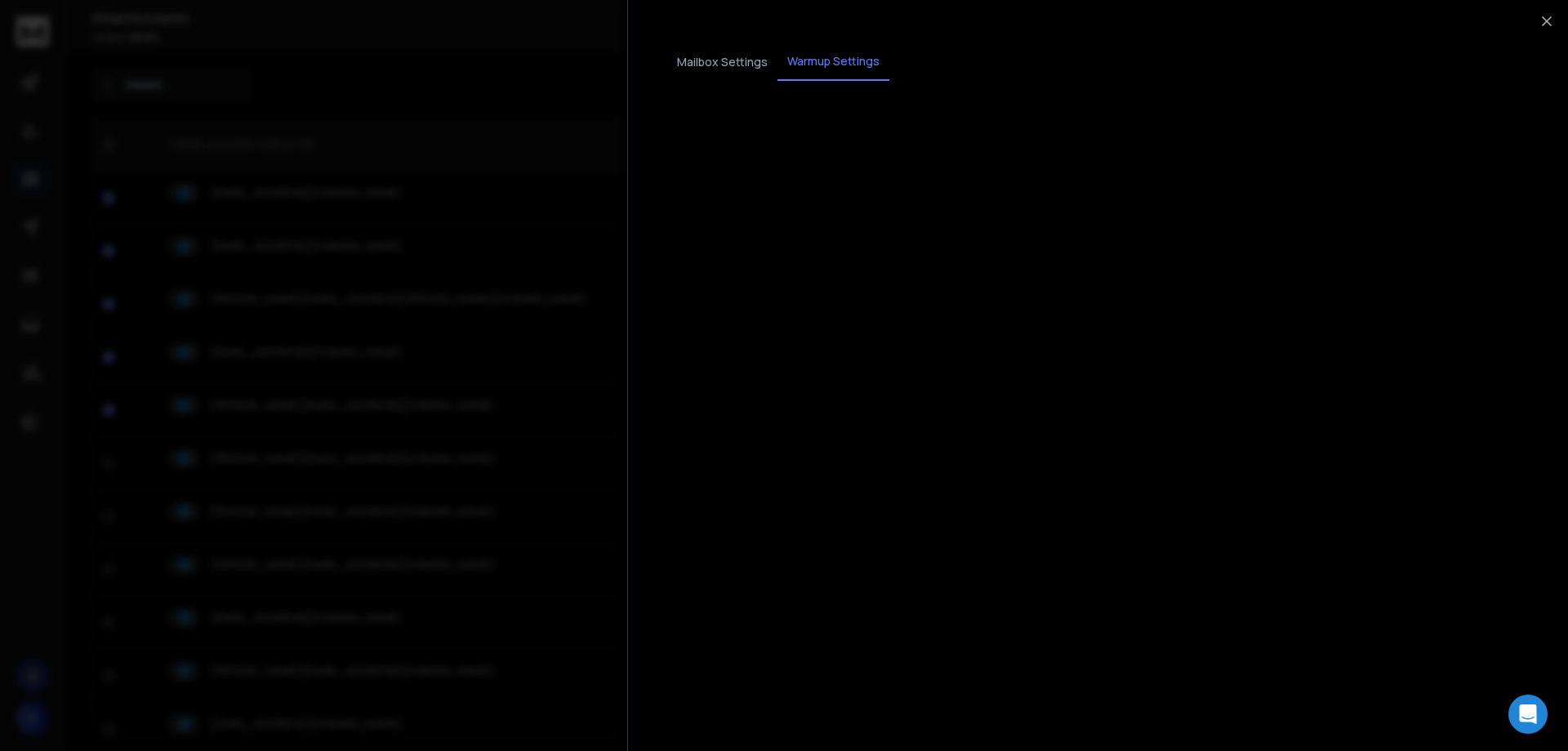
click at [827, 67] on button "Warmup Settings" at bounding box center [833, 63] width 112 height 38
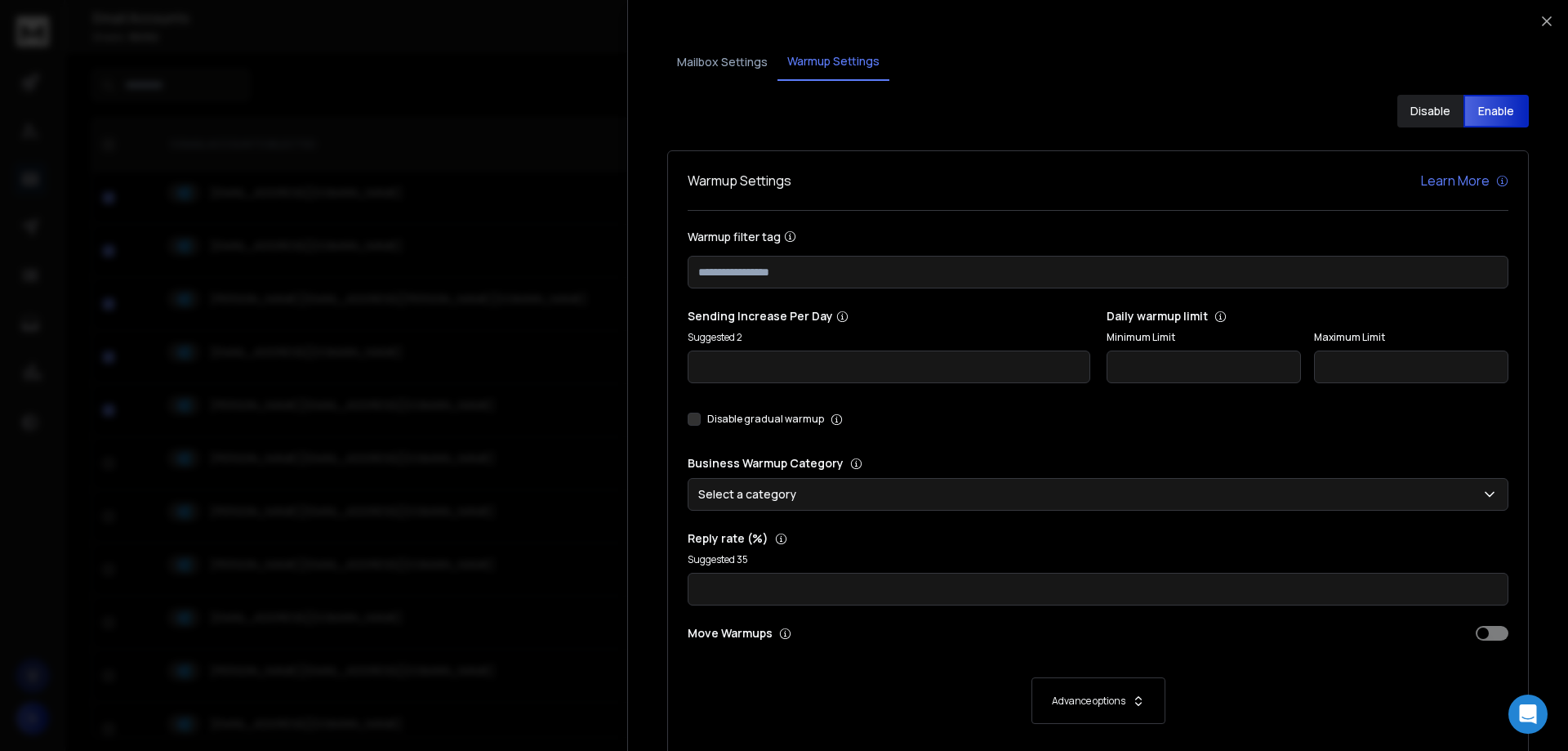
click at [761, 355] on input "number" at bounding box center [888, 366] width 403 height 33
type input "*"
click at [1304, 370] on div "Minimum Limit Maximum Limit" at bounding box center [1307, 357] width 403 height 53
click at [1213, 368] on input "number" at bounding box center [1203, 366] width 194 height 33
type input "**"
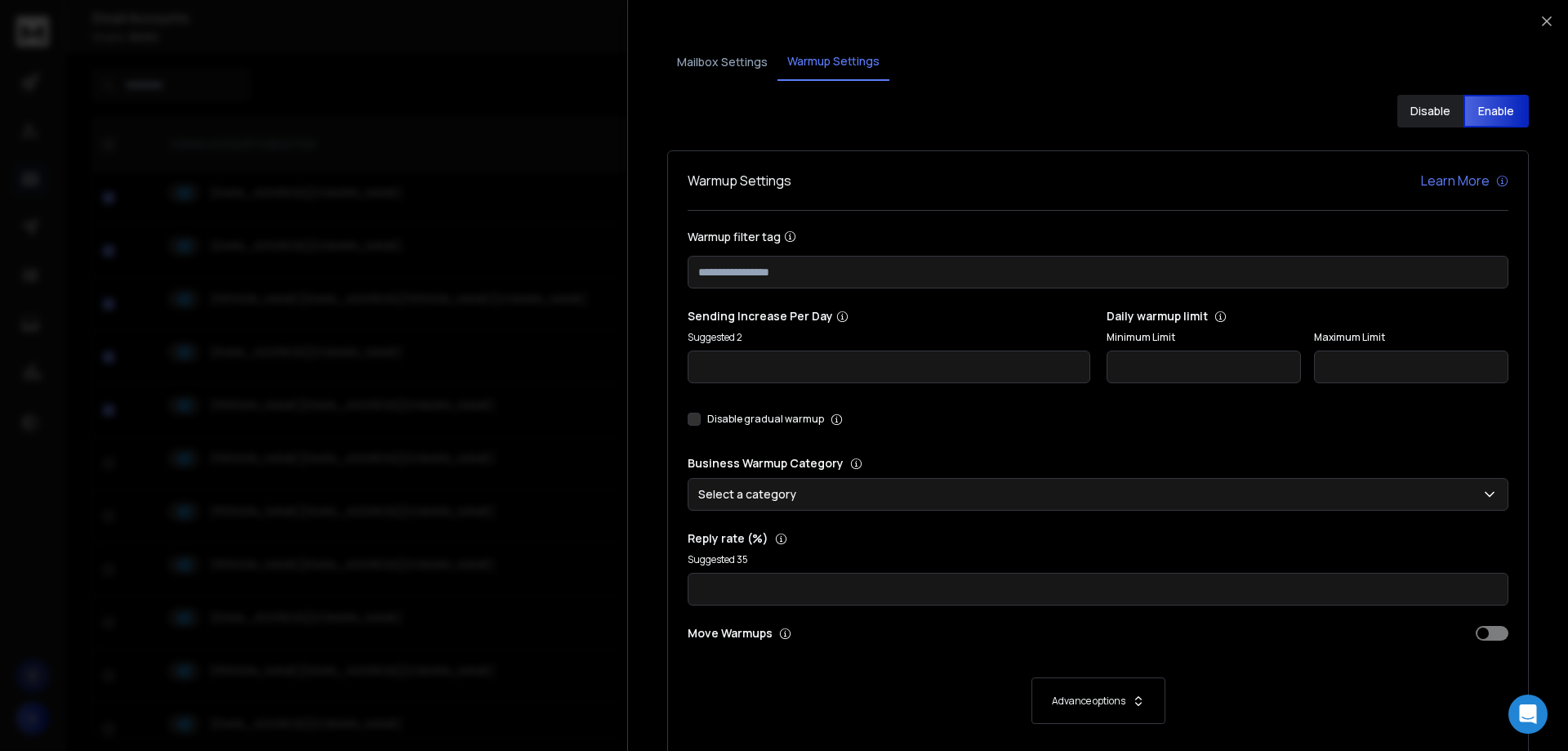
click at [1348, 368] on input "number" at bounding box center [1410, 366] width 194 height 33
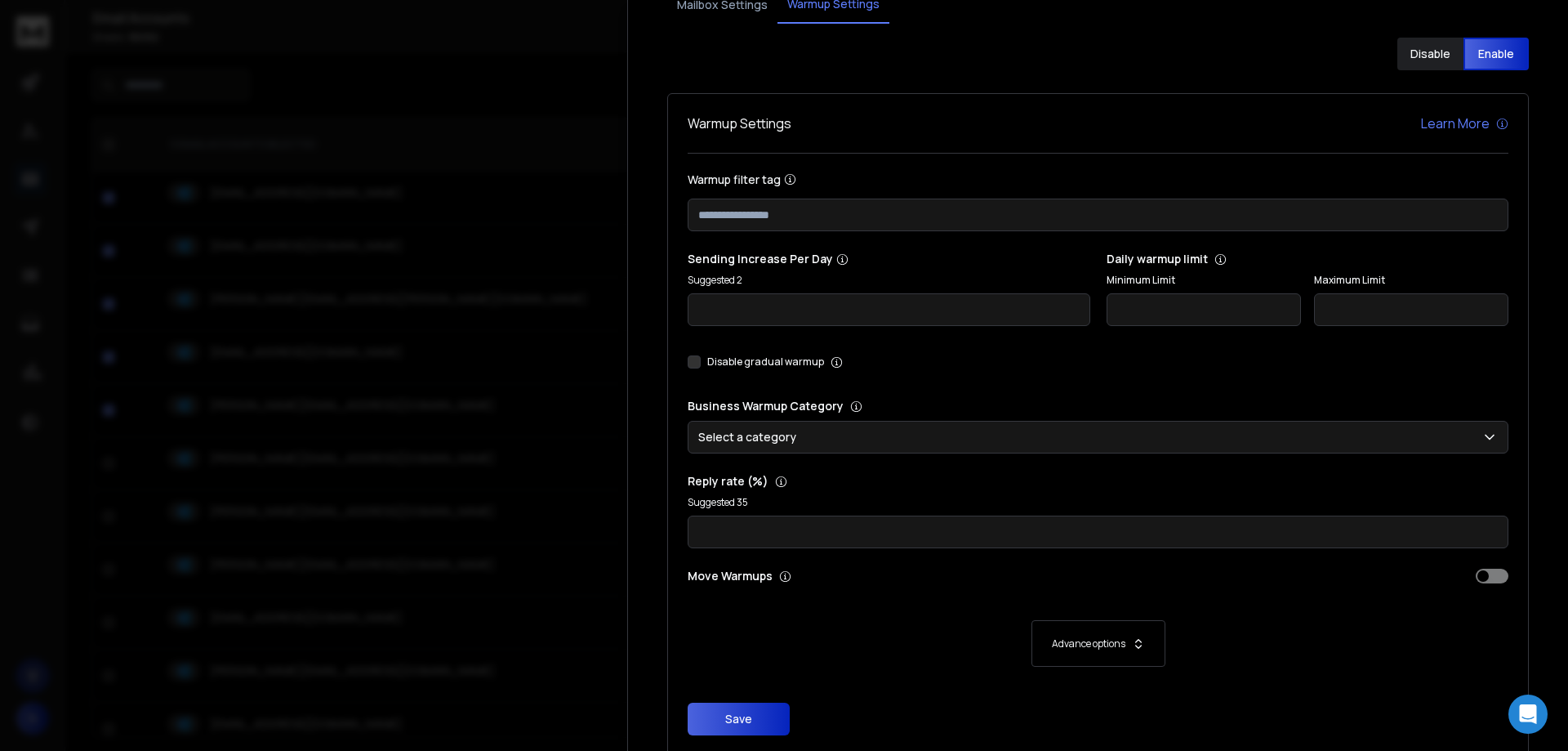
scroll to position [82, 0]
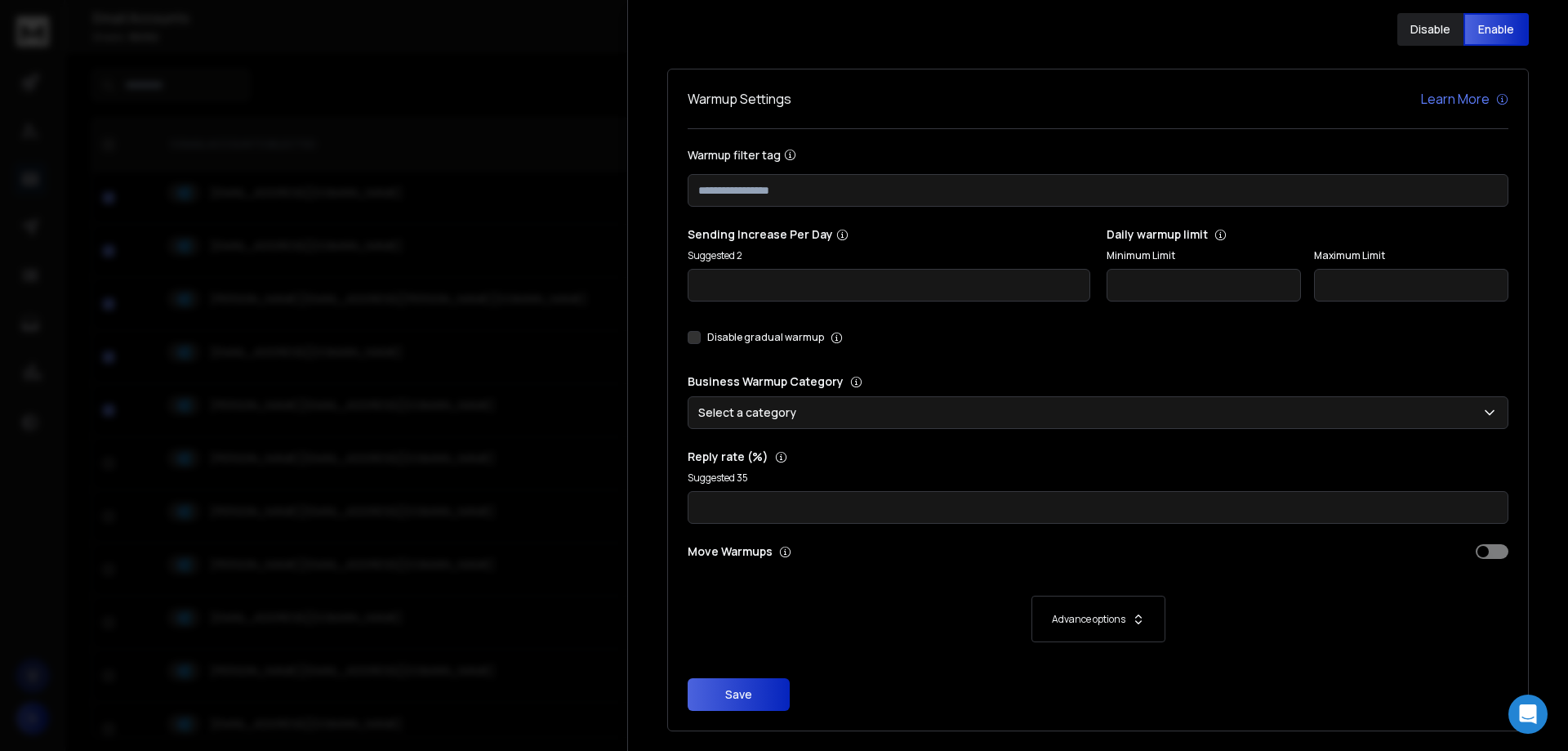
drag, startPoint x: 1409, startPoint y: 285, endPoint x: 1272, endPoint y: 282, distance: 137.0
click at [1272, 282] on div "Minimum Limit ** Maximum Limit **" at bounding box center [1307, 275] width 403 height 53
type input "**"
click at [785, 497] on input "number" at bounding box center [1097, 507] width 820 height 33
type input "**"
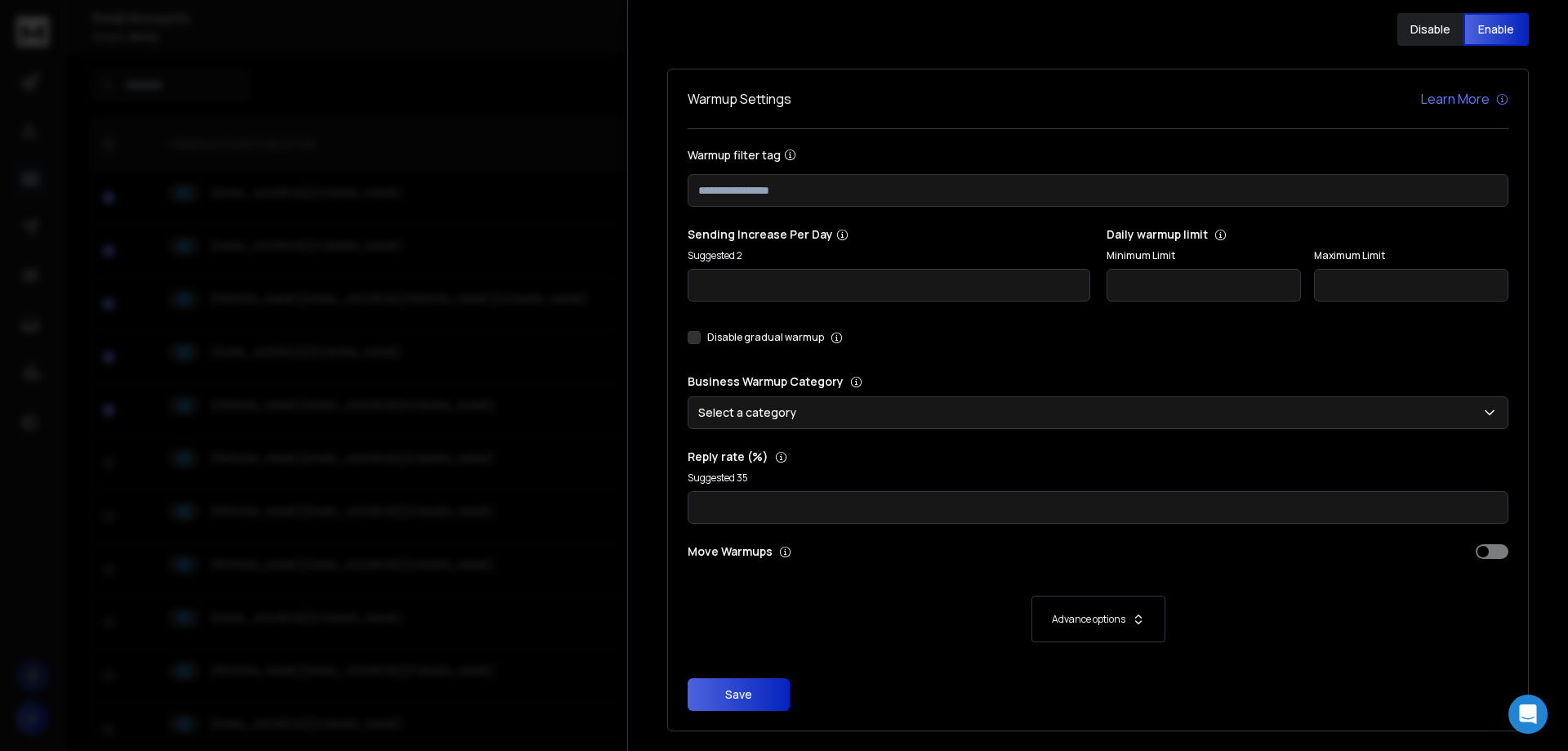
click at [1117, 624] on p "Advance options" at bounding box center [1089, 619] width 74 height 13
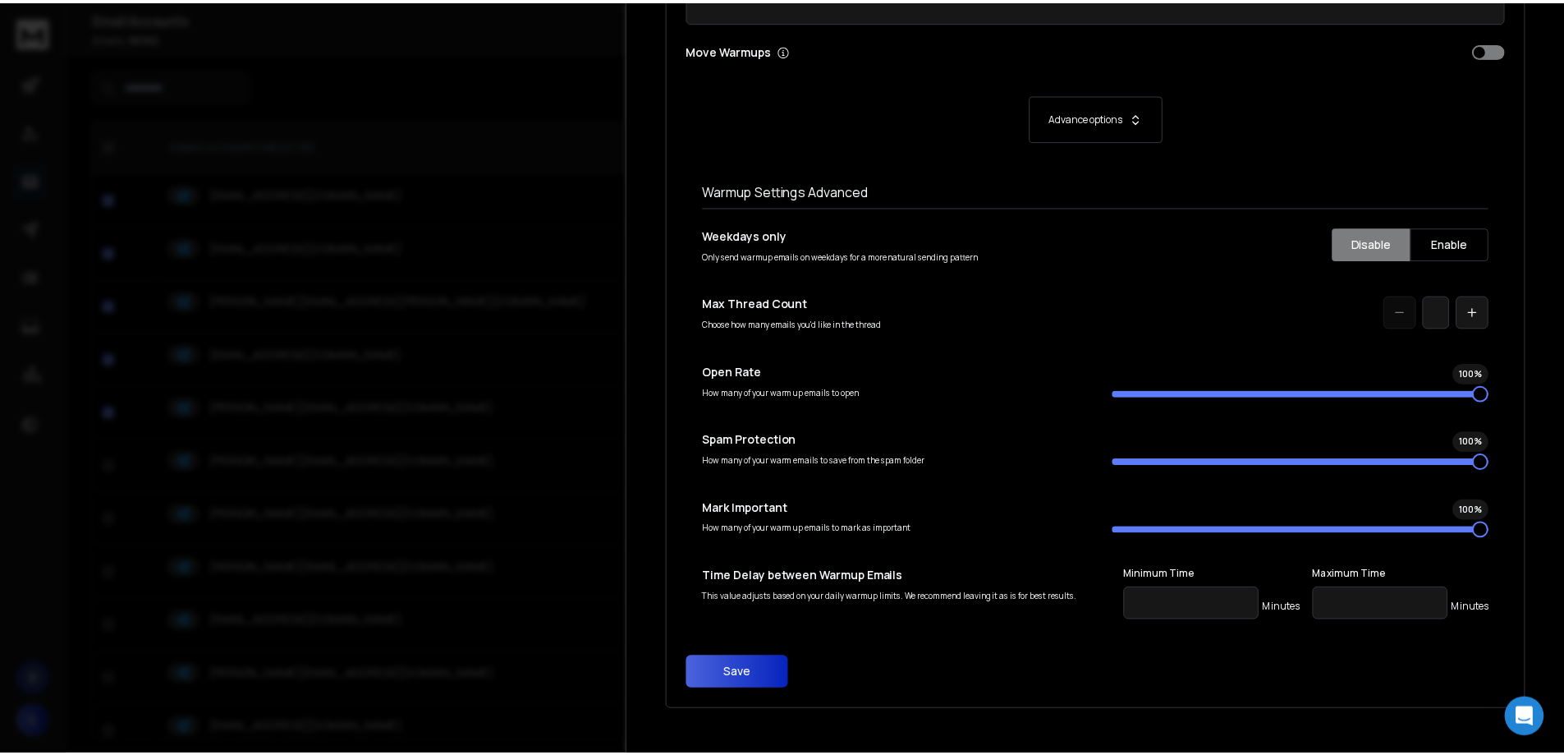
scroll to position [588, 0]
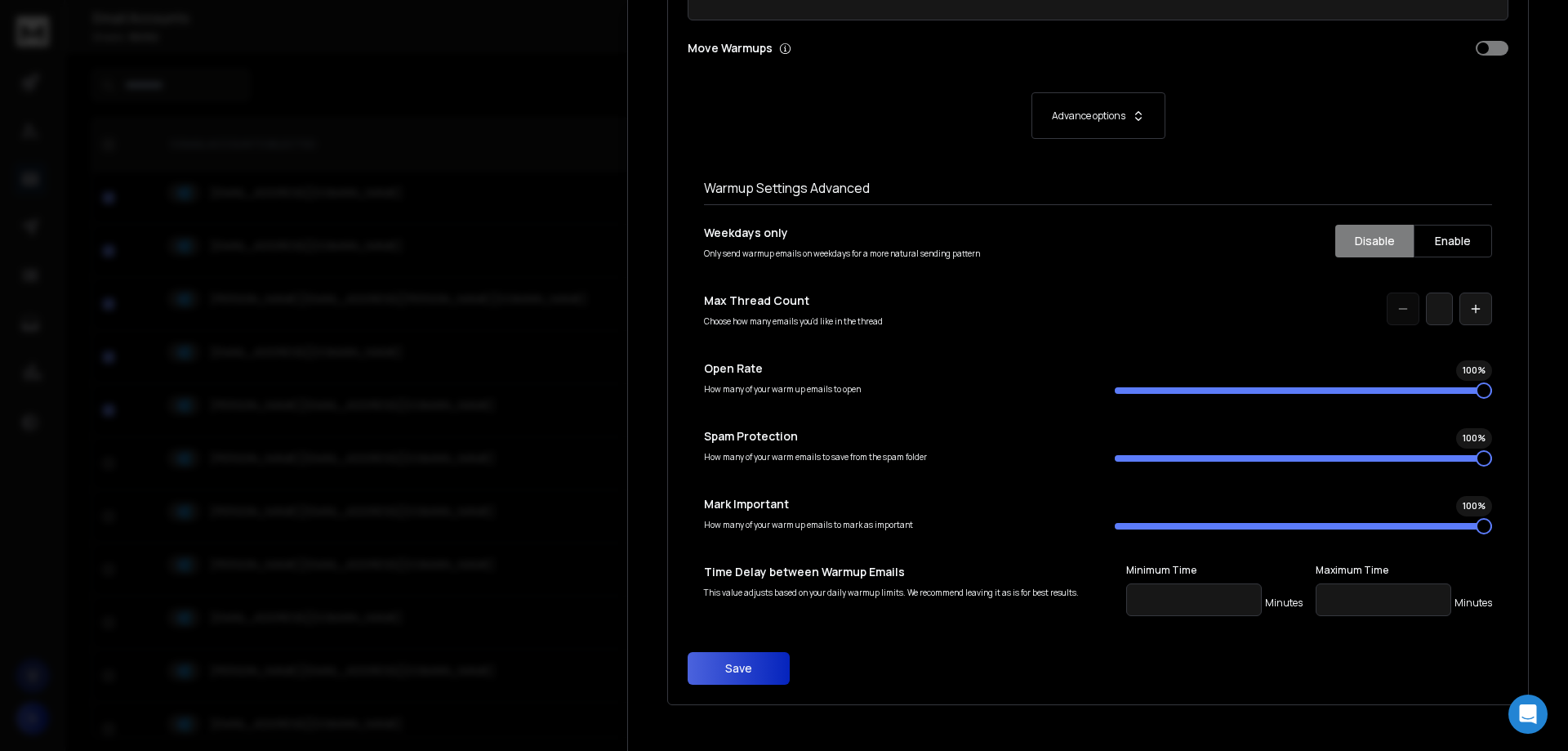
click at [715, 660] on button "Save" at bounding box center [738, 667] width 102 height 33
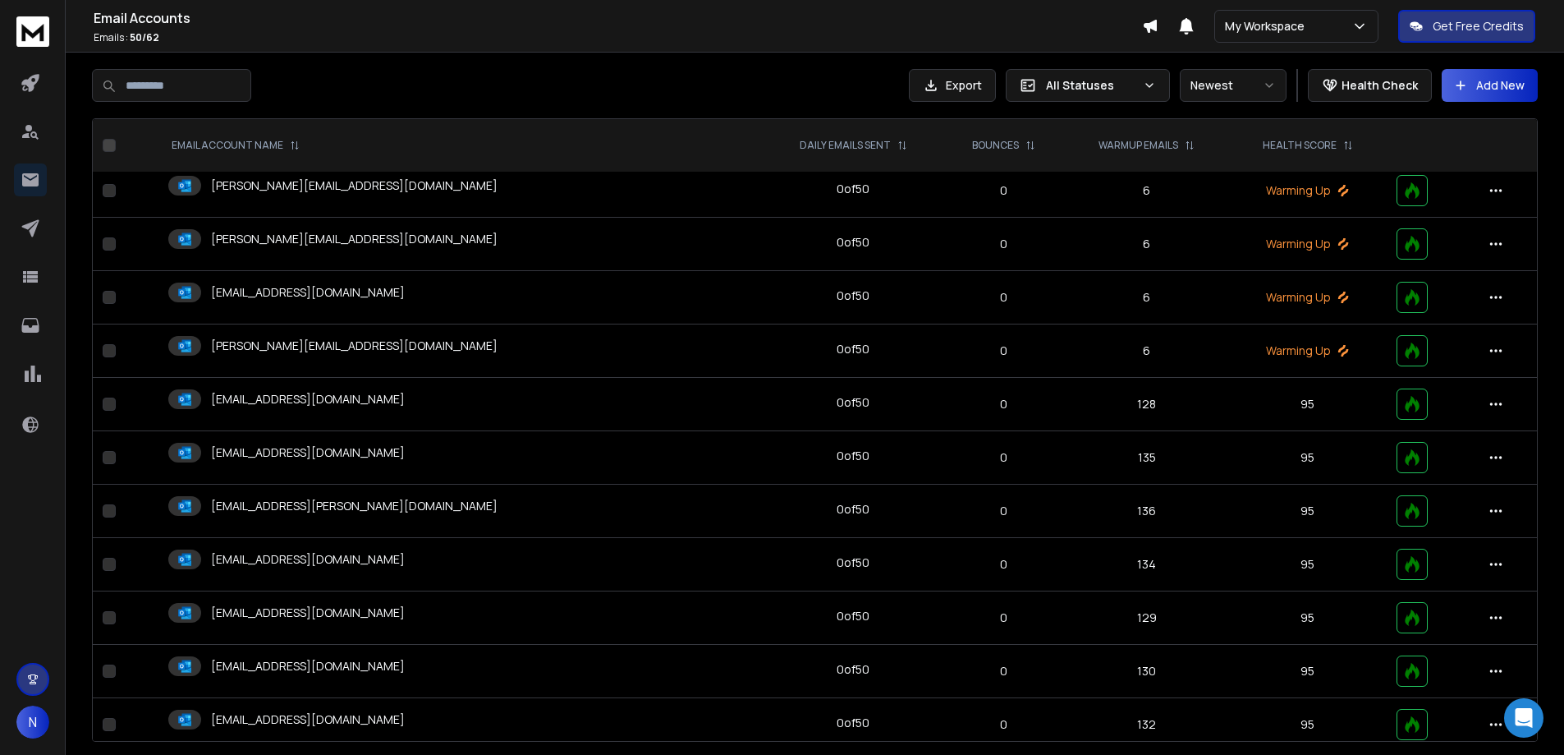
scroll to position [0, 0]
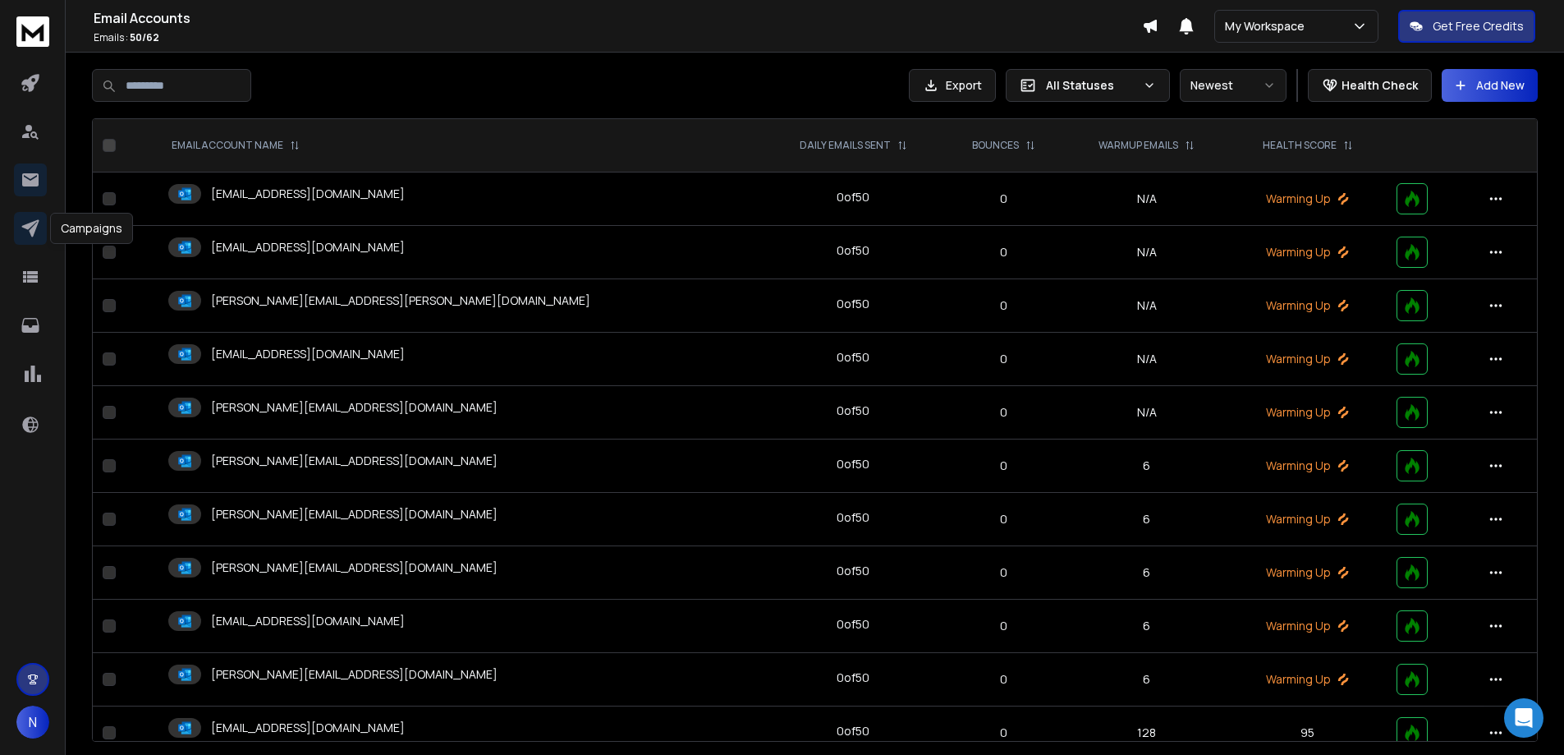
click at [30, 227] on icon at bounding box center [29, 227] width 17 height 17
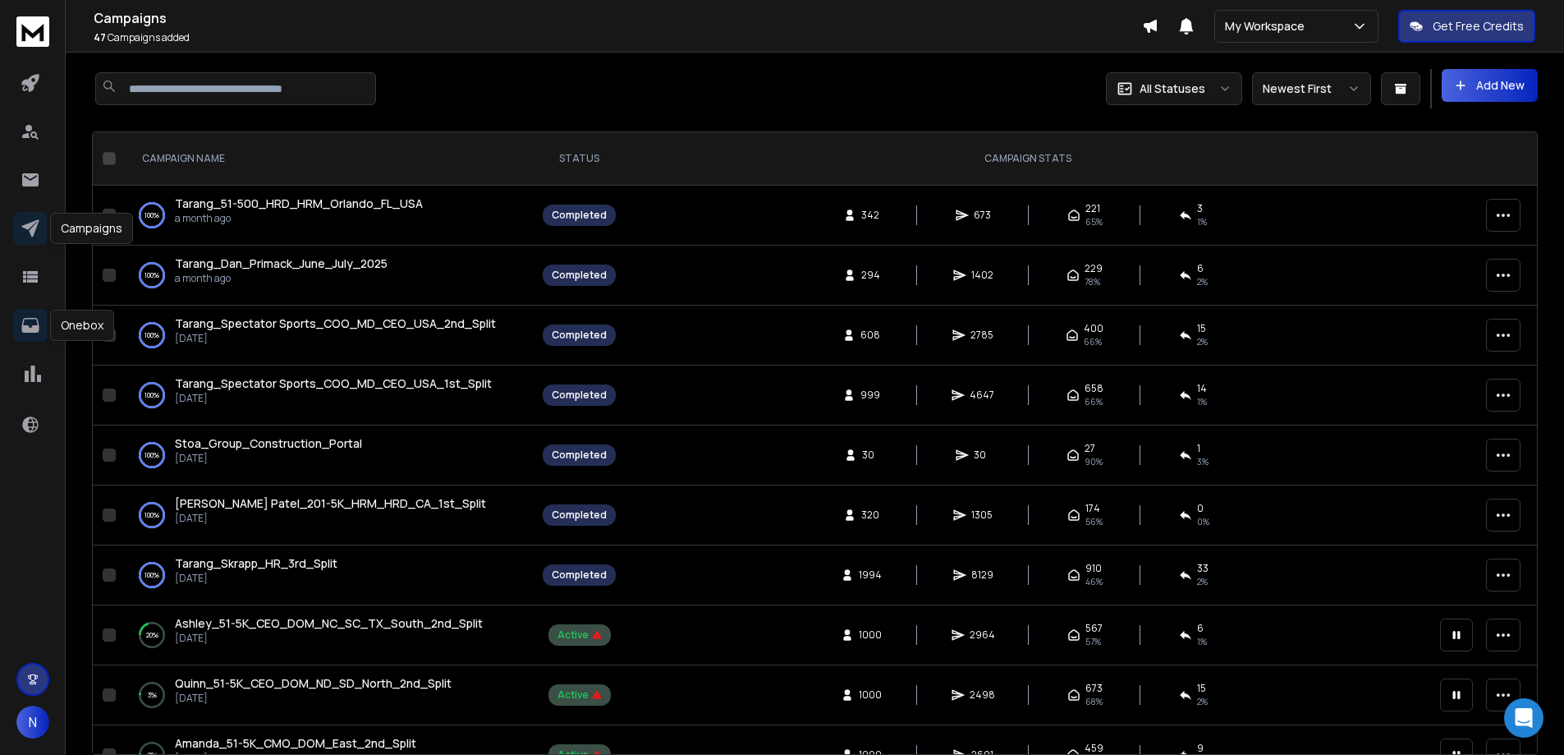
click at [30, 325] on icon at bounding box center [31, 325] width 20 height 20
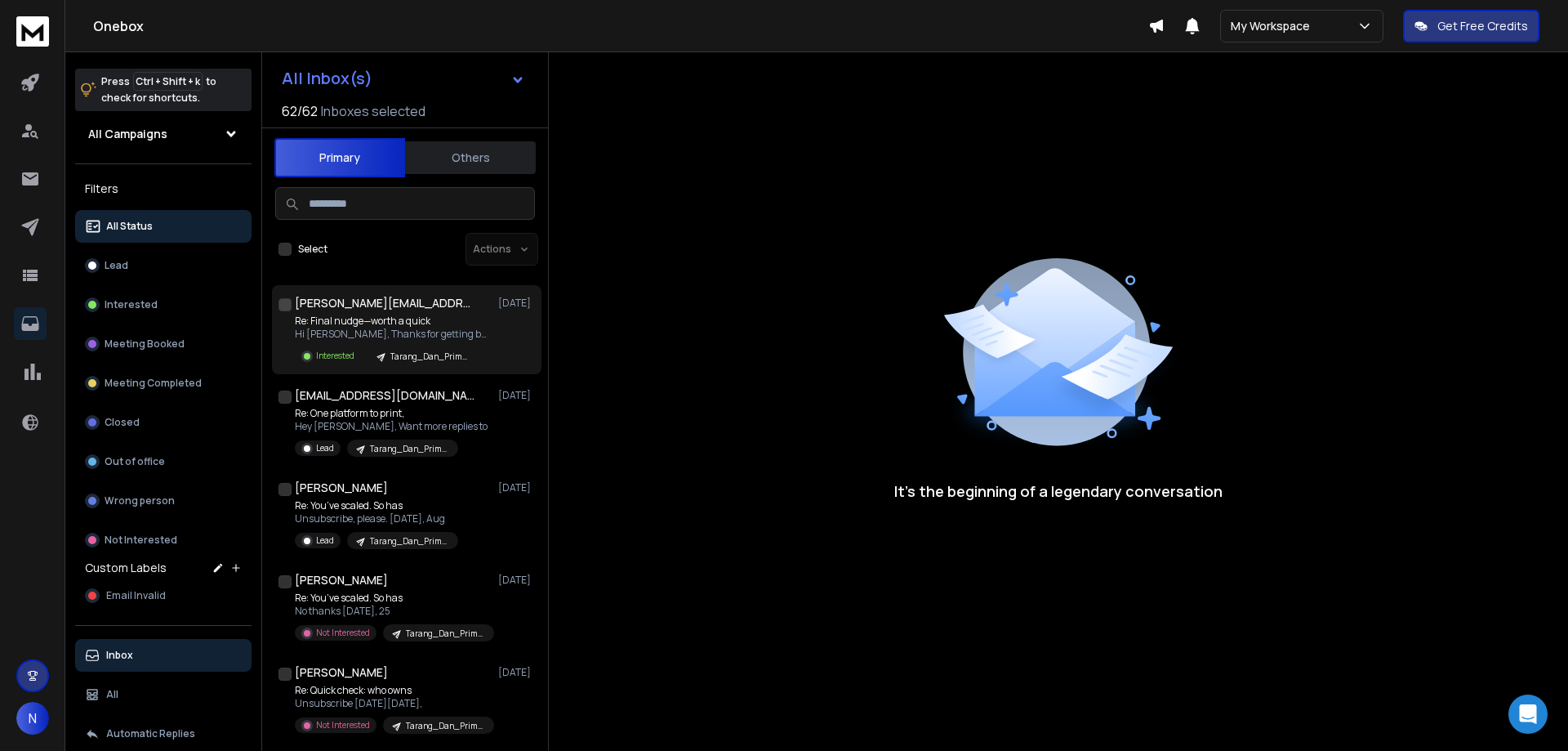
click at [388, 338] on p "Hi [PERSON_NAME], Thanks for getting back" at bounding box center [392, 333] width 196 height 13
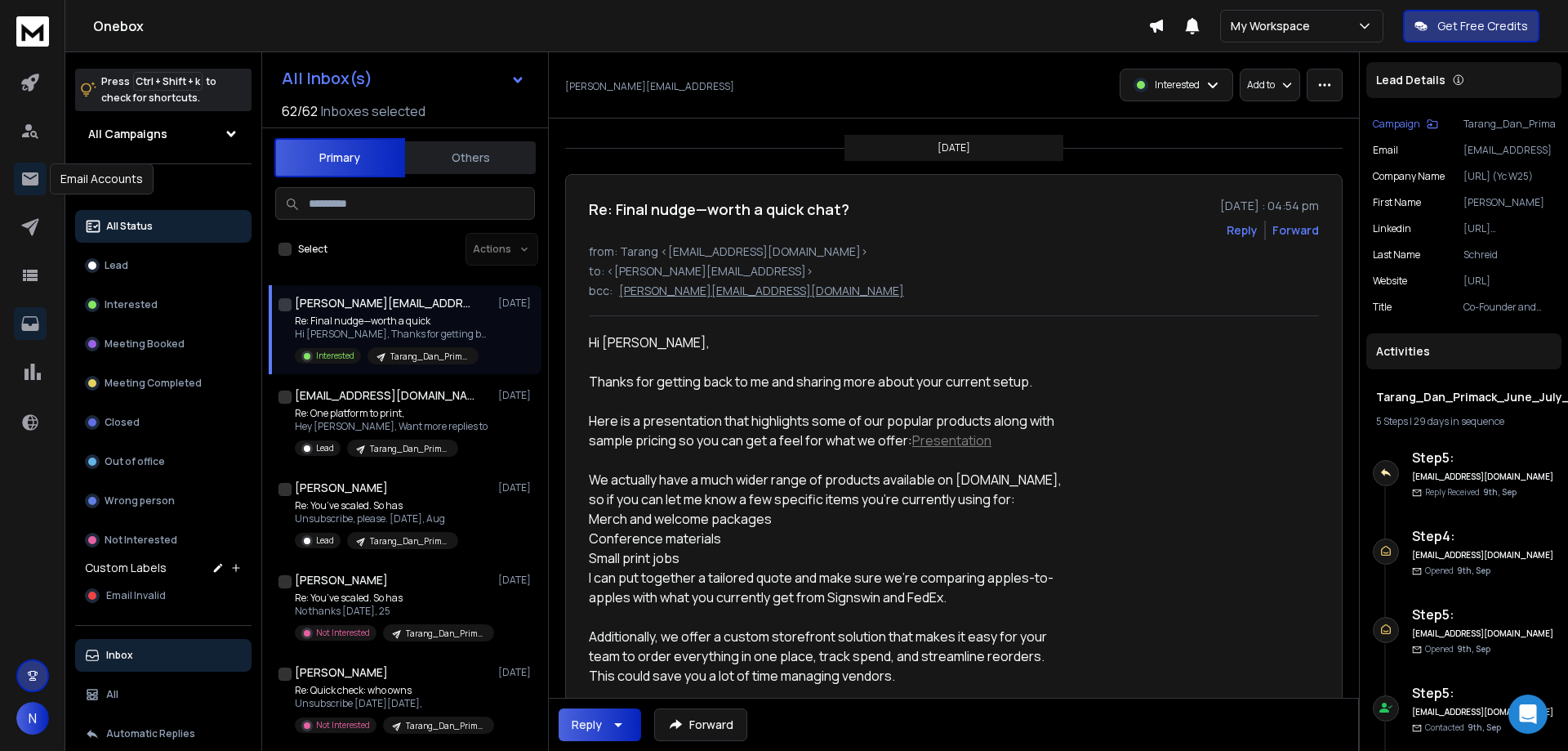
click at [30, 171] on icon at bounding box center [31, 179] width 20 height 20
